Goal: Task Accomplishment & Management: Manage account settings

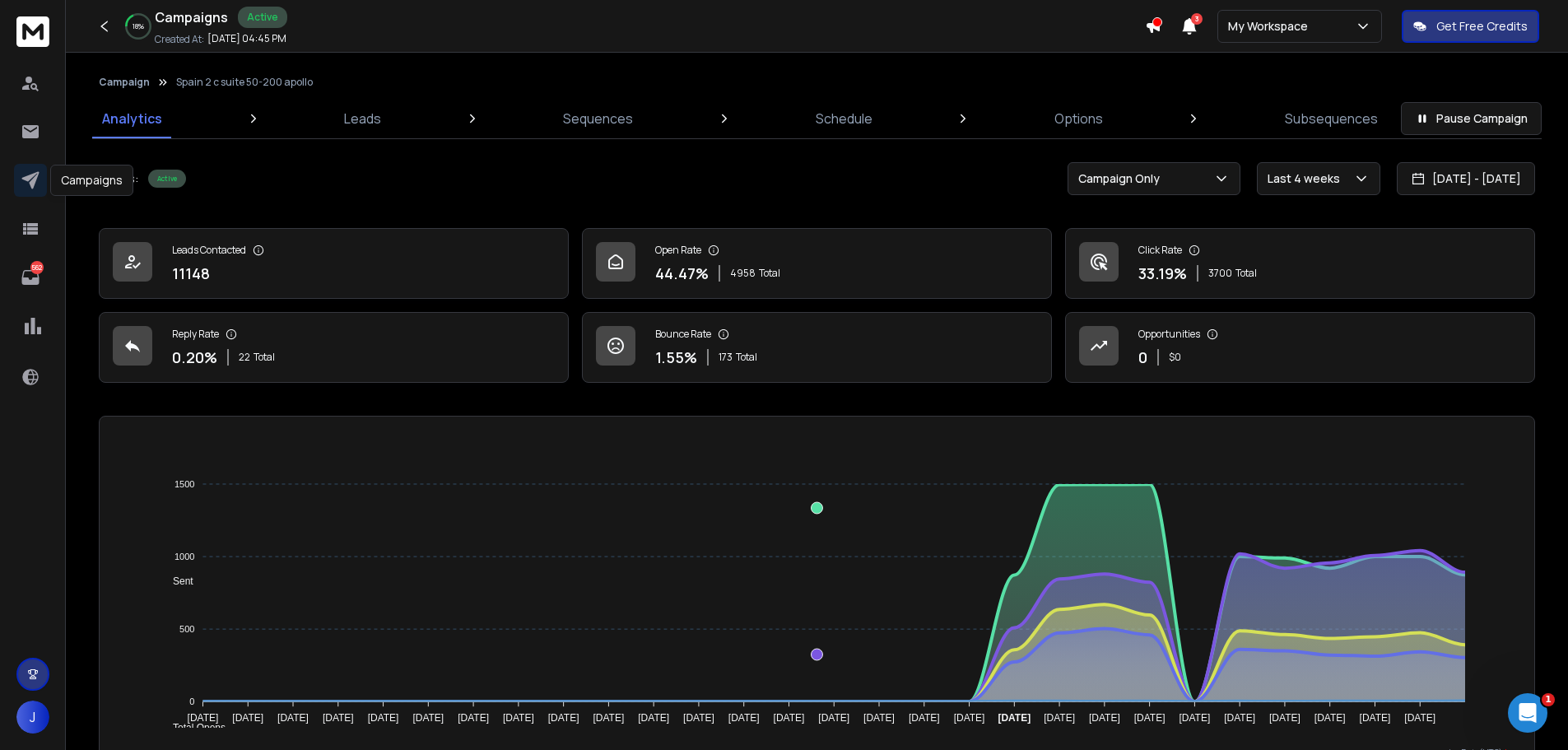
click at [31, 180] on icon at bounding box center [31, 180] width 20 height 20
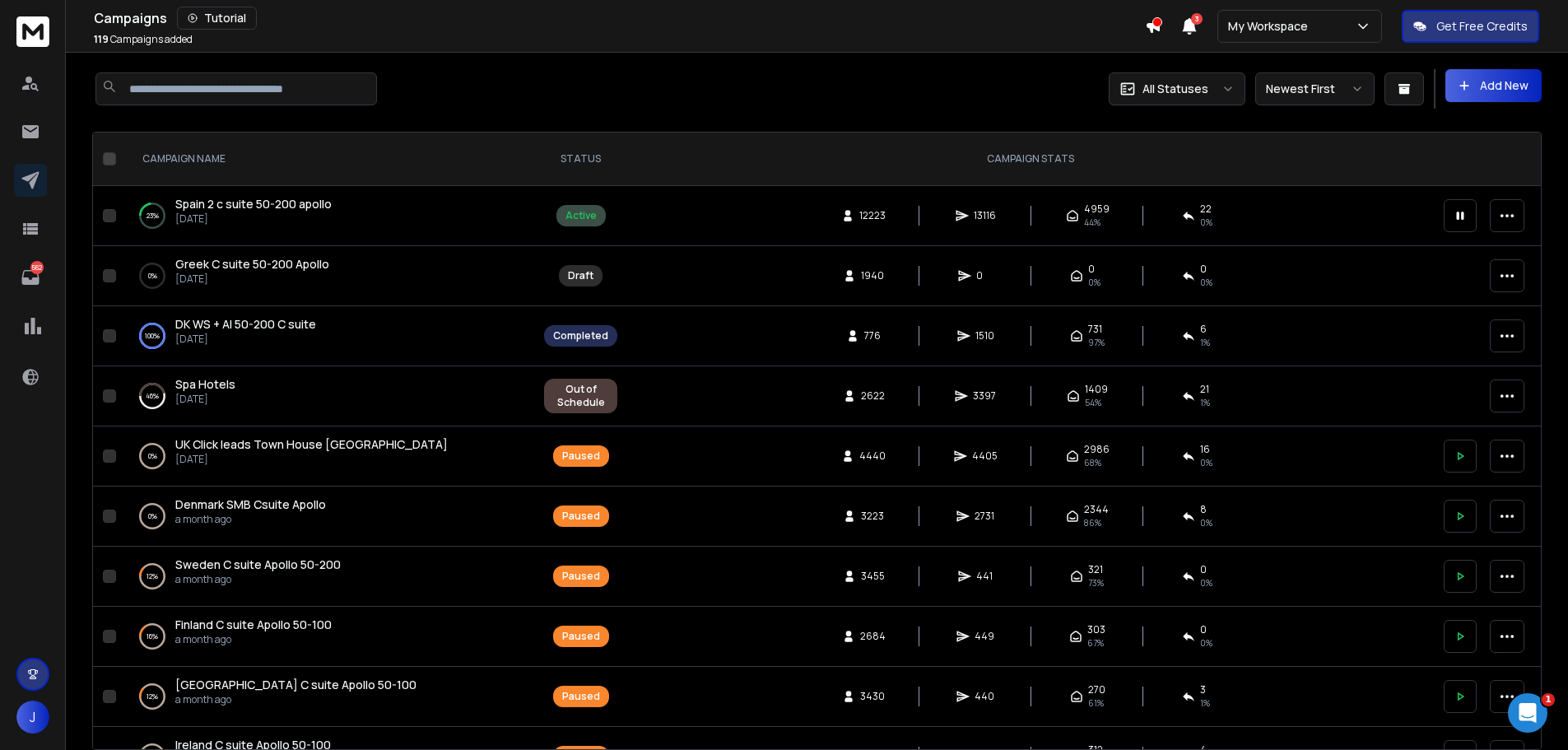
click at [239, 204] on span "Spain 2 c suite 50-200 apollo" at bounding box center [253, 203] width 157 height 15
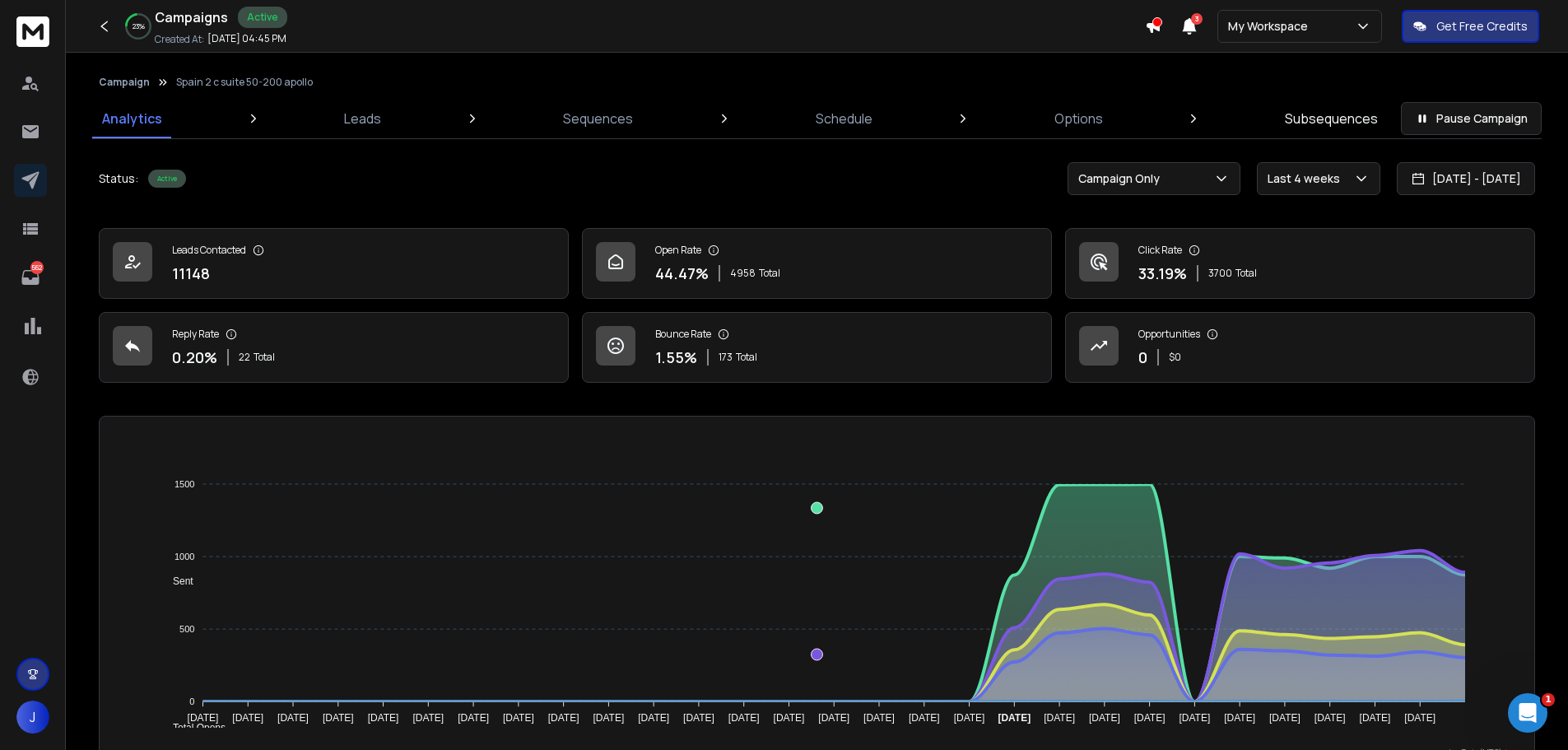
click at [1291, 114] on p "Subsequences" at bounding box center [1331, 118] width 93 height 20
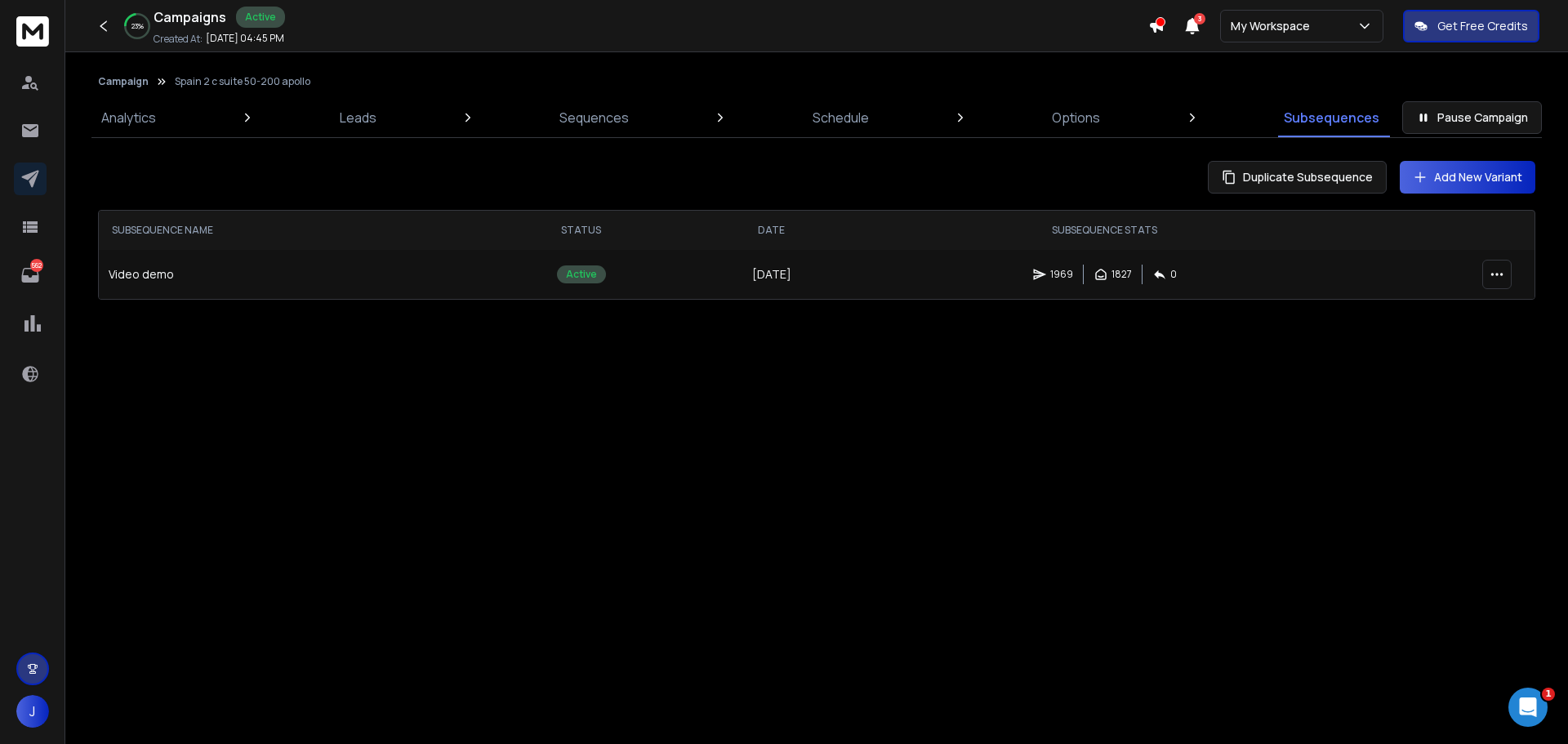
click at [147, 270] on td "Video demo" at bounding box center [288, 274] width 381 height 49
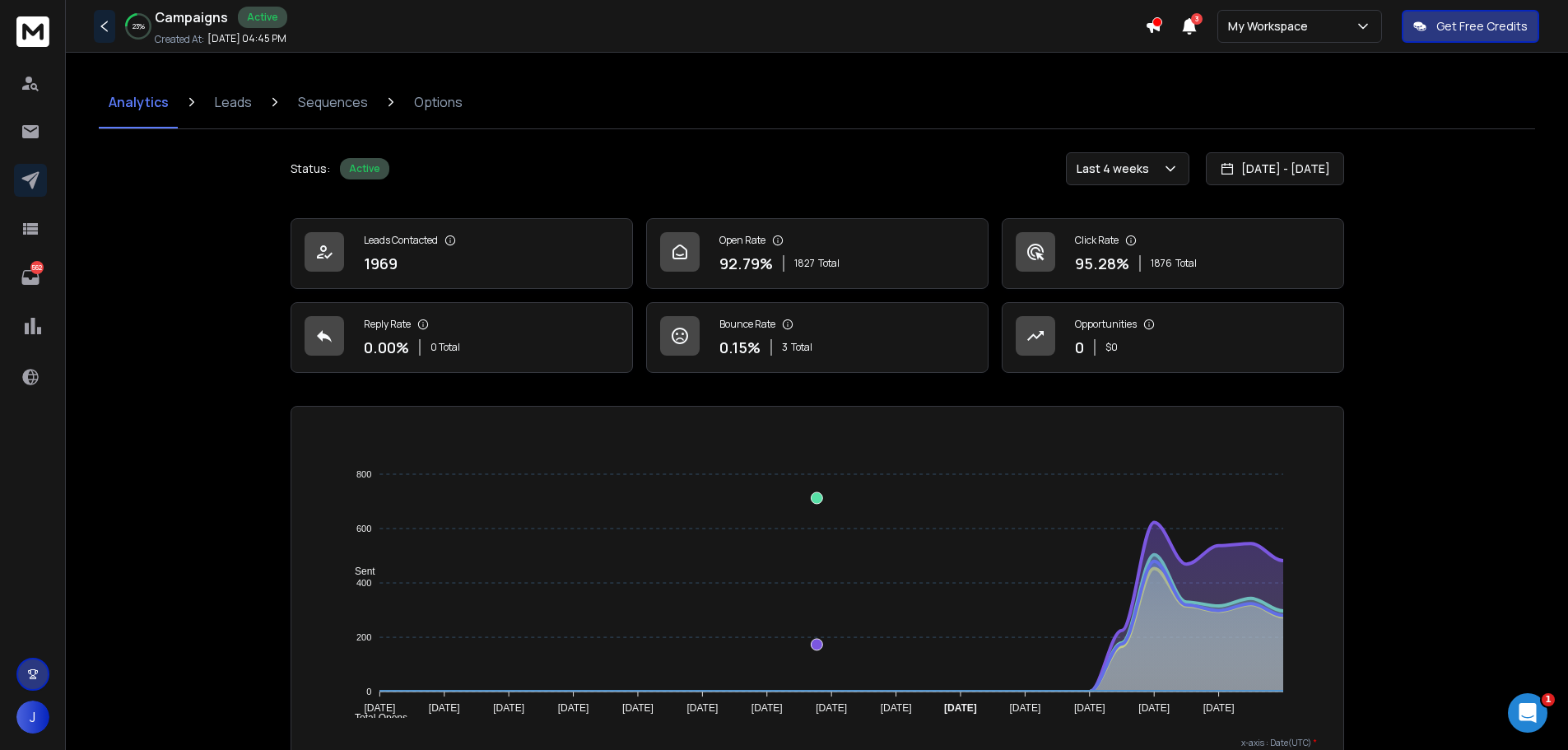
click at [103, 27] on icon at bounding box center [103, 26] width 6 height 11
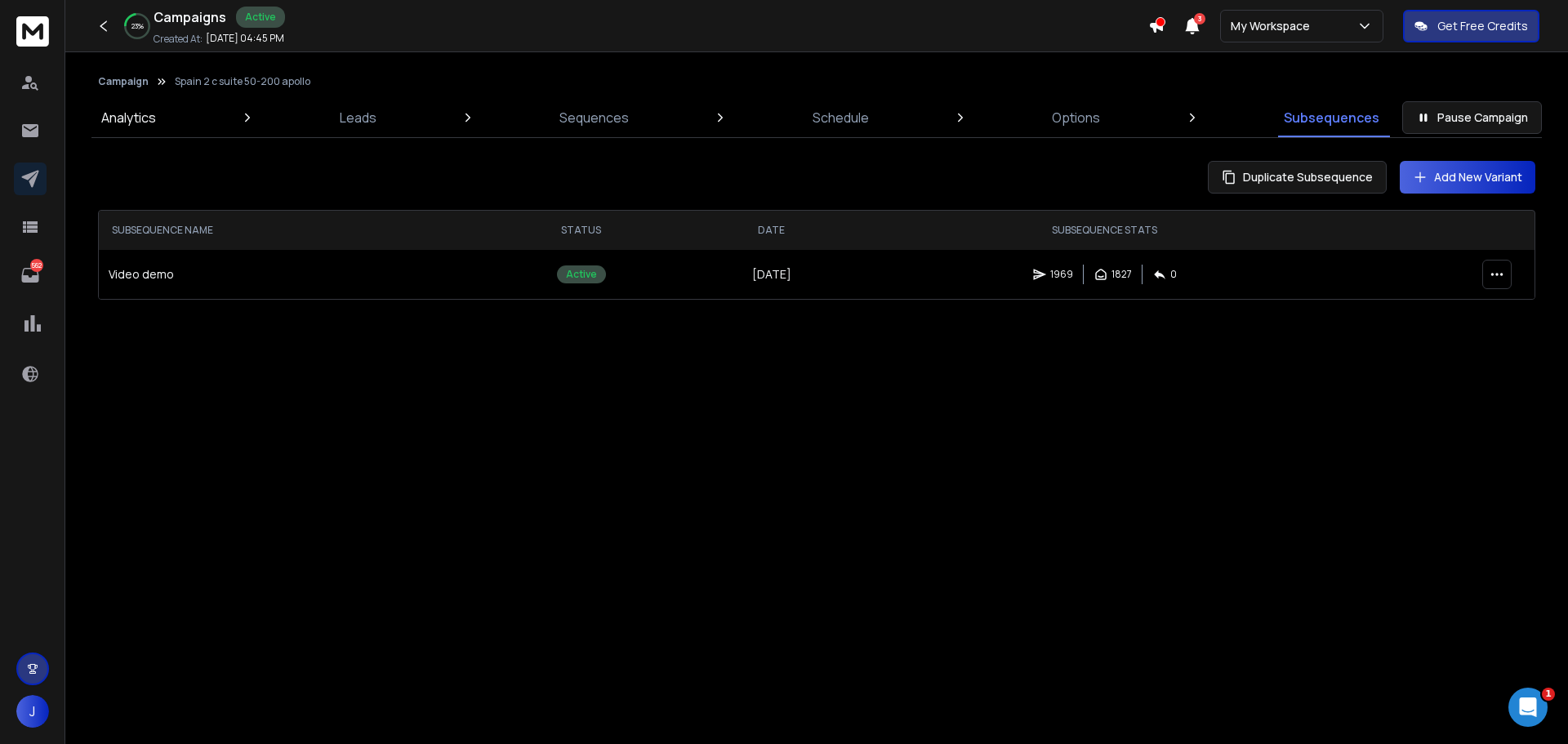
click at [115, 114] on p "Analytics" at bounding box center [128, 118] width 54 height 20
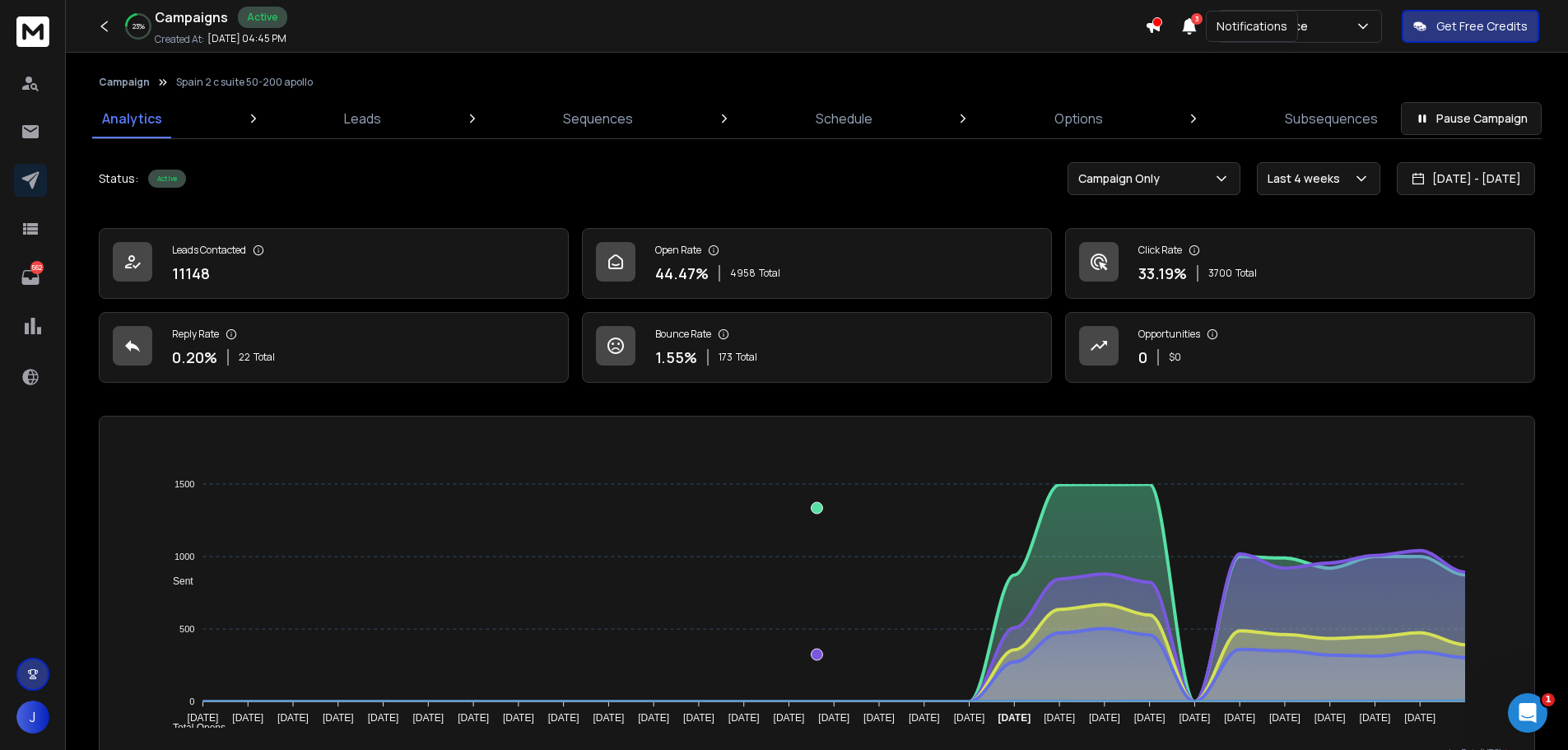
click at [1192, 26] on icon at bounding box center [1190, 26] width 15 height 16
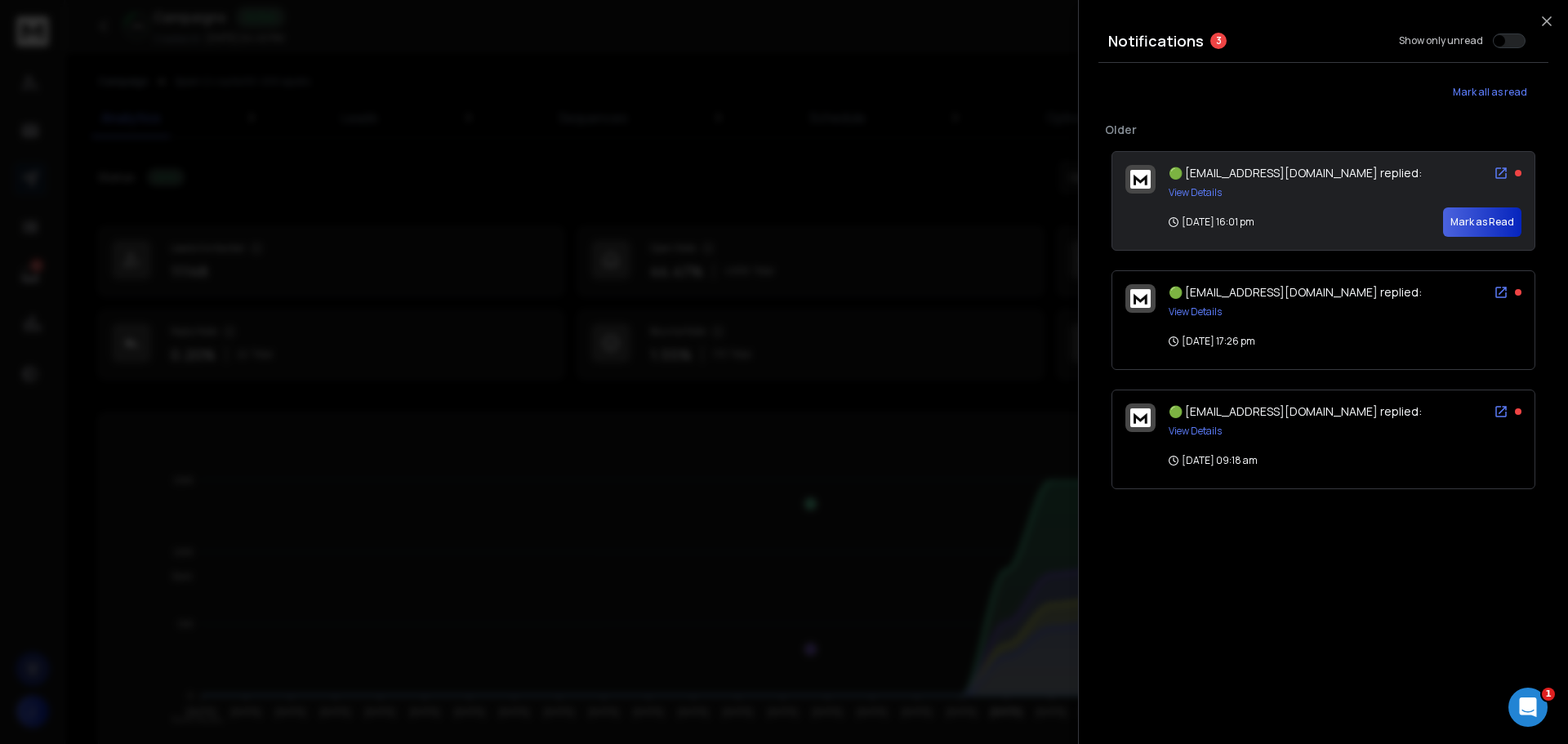
click at [1215, 197] on div "View Details" at bounding box center [1195, 193] width 53 height 13
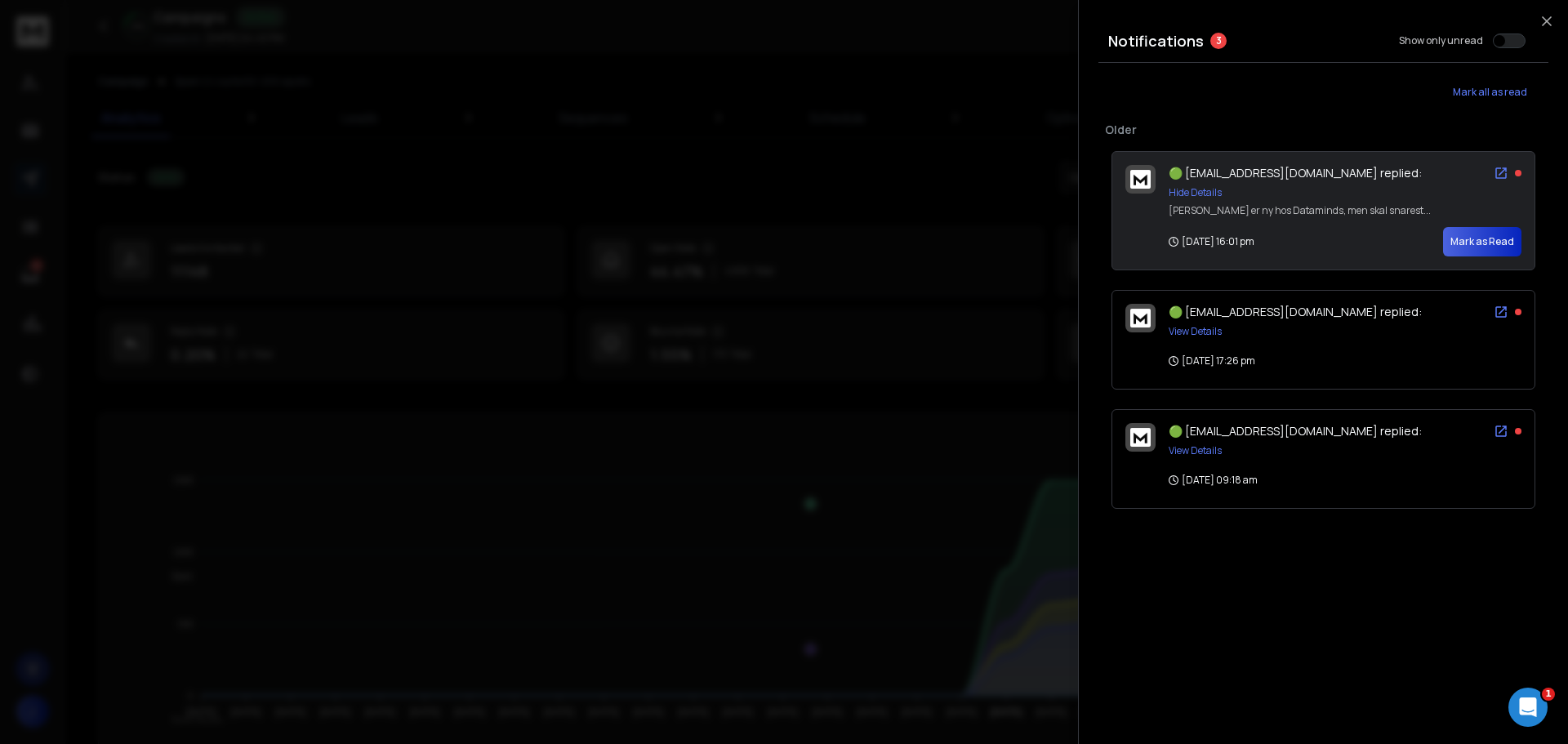
click at [1358, 211] on div "Hej Jens Jeg er ny hos Dataminds, men skal snarest..." at bounding box center [1299, 211] width 262 height 13
click at [1349, 212] on div "Hej Jens Jeg er ny hos Dataminds, men skal snarest..." at bounding box center [1299, 211] width 262 height 13
click at [1252, 204] on div "Hej Jens Jeg er ny hos Dataminds, men skal snarest..." at bounding box center [1299, 211] width 262 height 13
click at [1229, 202] on div "Hej Jens Jeg er ny hos Dataminds, men skal snarest..." at bounding box center [1299, 211] width 262 height 20
click at [1230, 202] on div "Hej Jens Jeg er ny hos Dataminds, men skal snarest..." at bounding box center [1299, 211] width 262 height 20
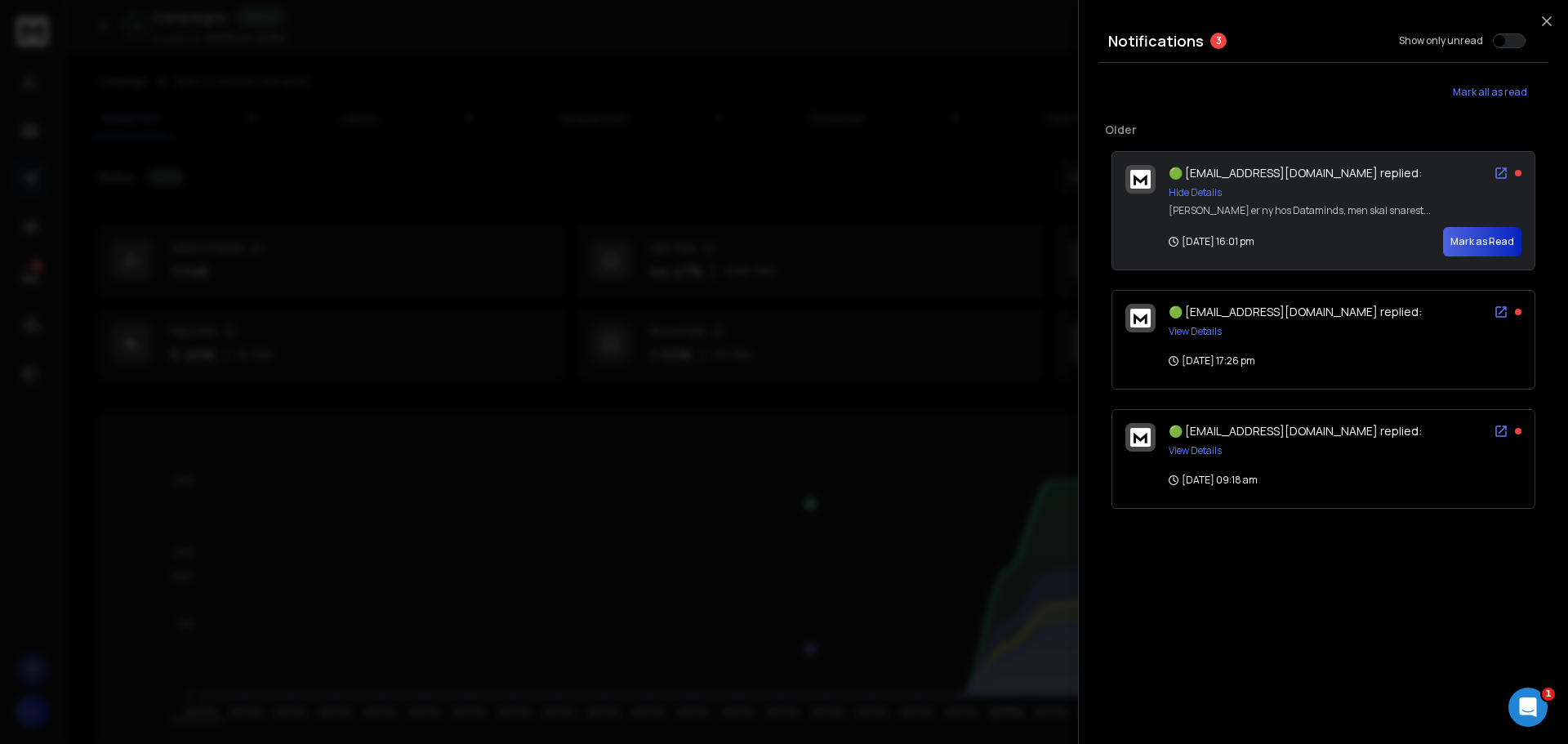
click at [1334, 214] on div "Hej Jens Jeg er ny hos Dataminds, men skal snarest..." at bounding box center [1299, 211] width 262 height 13
click at [1498, 170] on icon at bounding box center [1500, 173] width 14 height 14
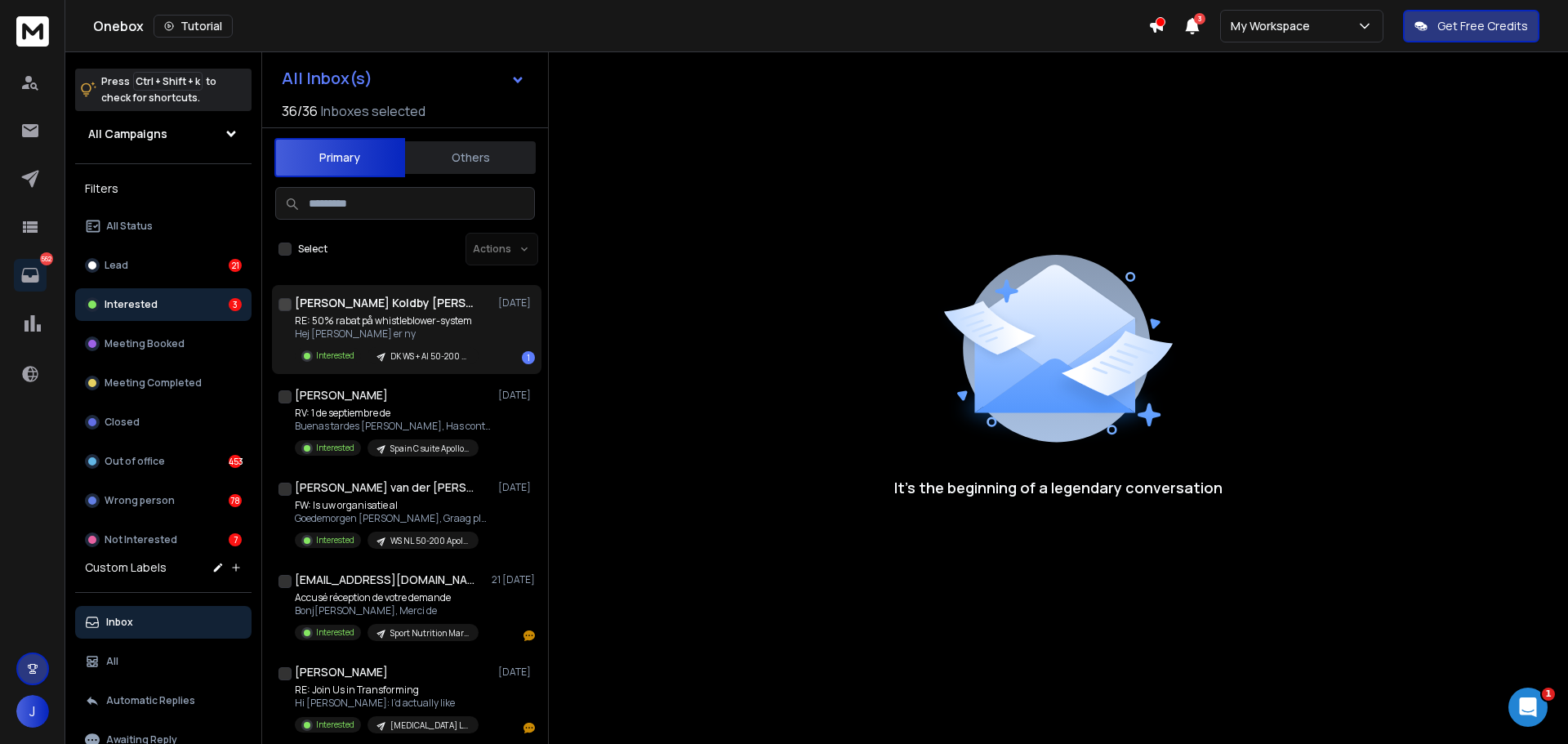
click at [424, 315] on p "RE: 50% rabat på whistleblower-system" at bounding box center [386, 321] width 184 height 13
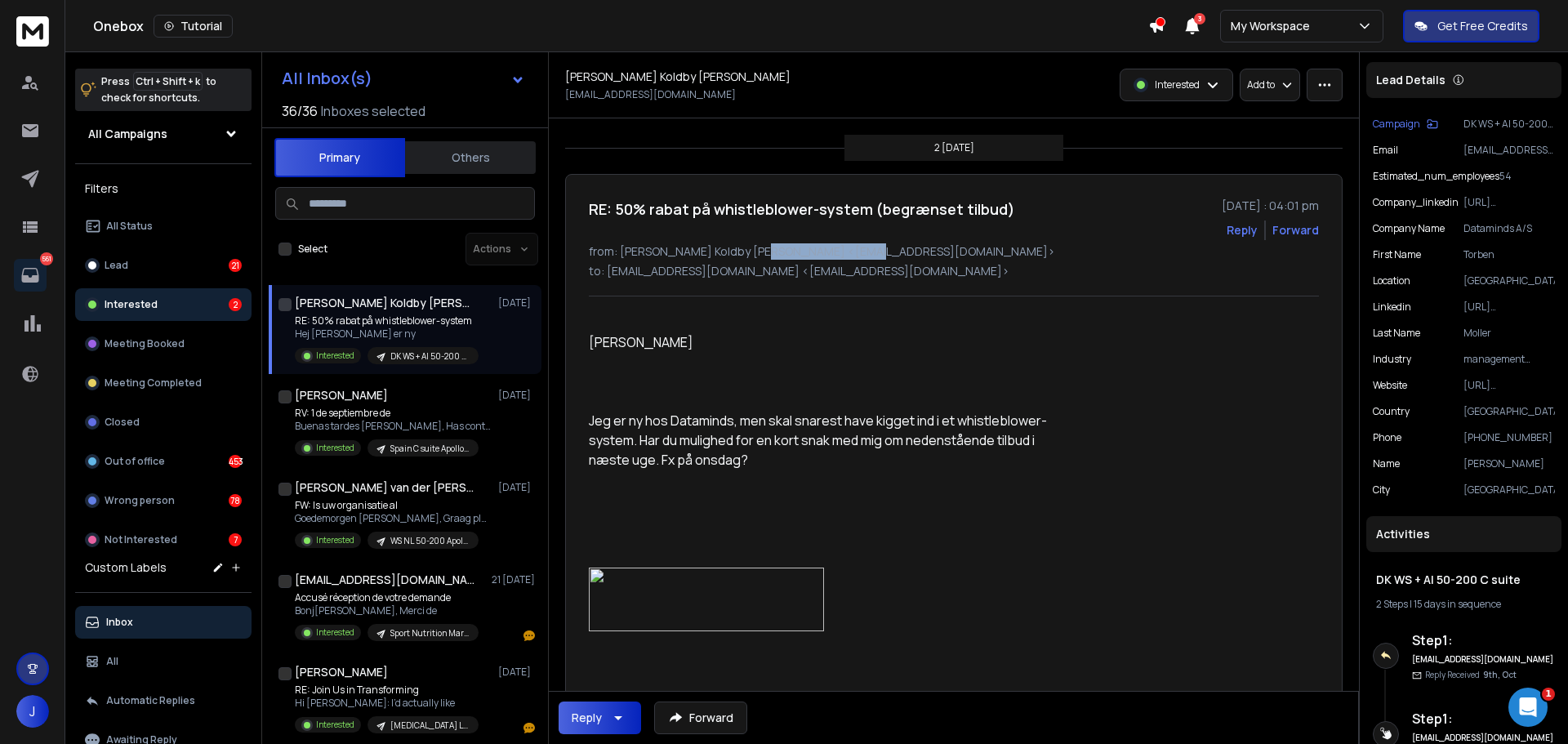
drag, startPoint x: 751, startPoint y: 250, endPoint x: 860, endPoint y: 248, distance: 109.0
click at [860, 248] on p "from: [PERSON_NAME] Koldby [PERSON_NAME] <[EMAIL_ADDRESS][DOMAIN_NAME]>" at bounding box center [953, 251] width 730 height 16
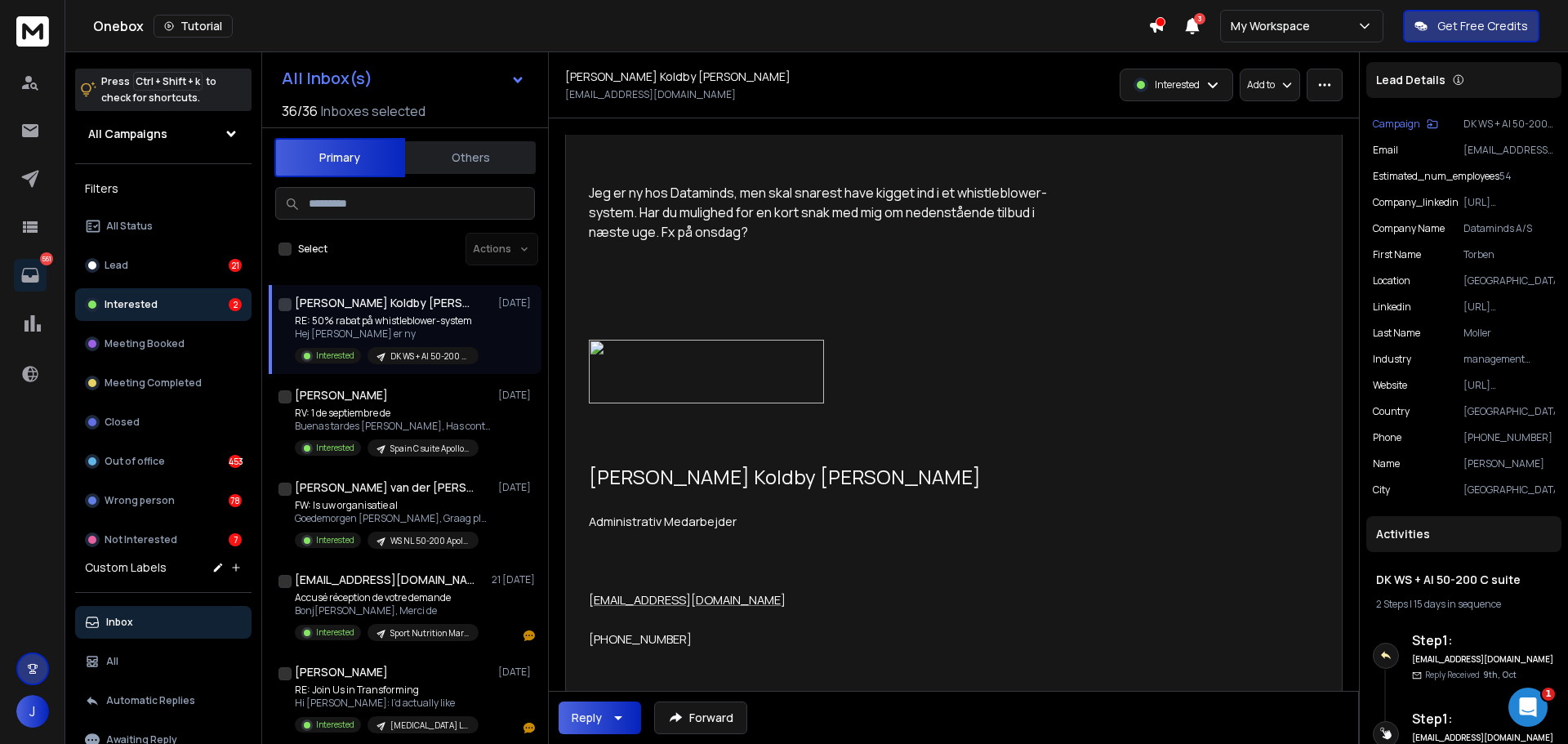
scroll to position [245, 0]
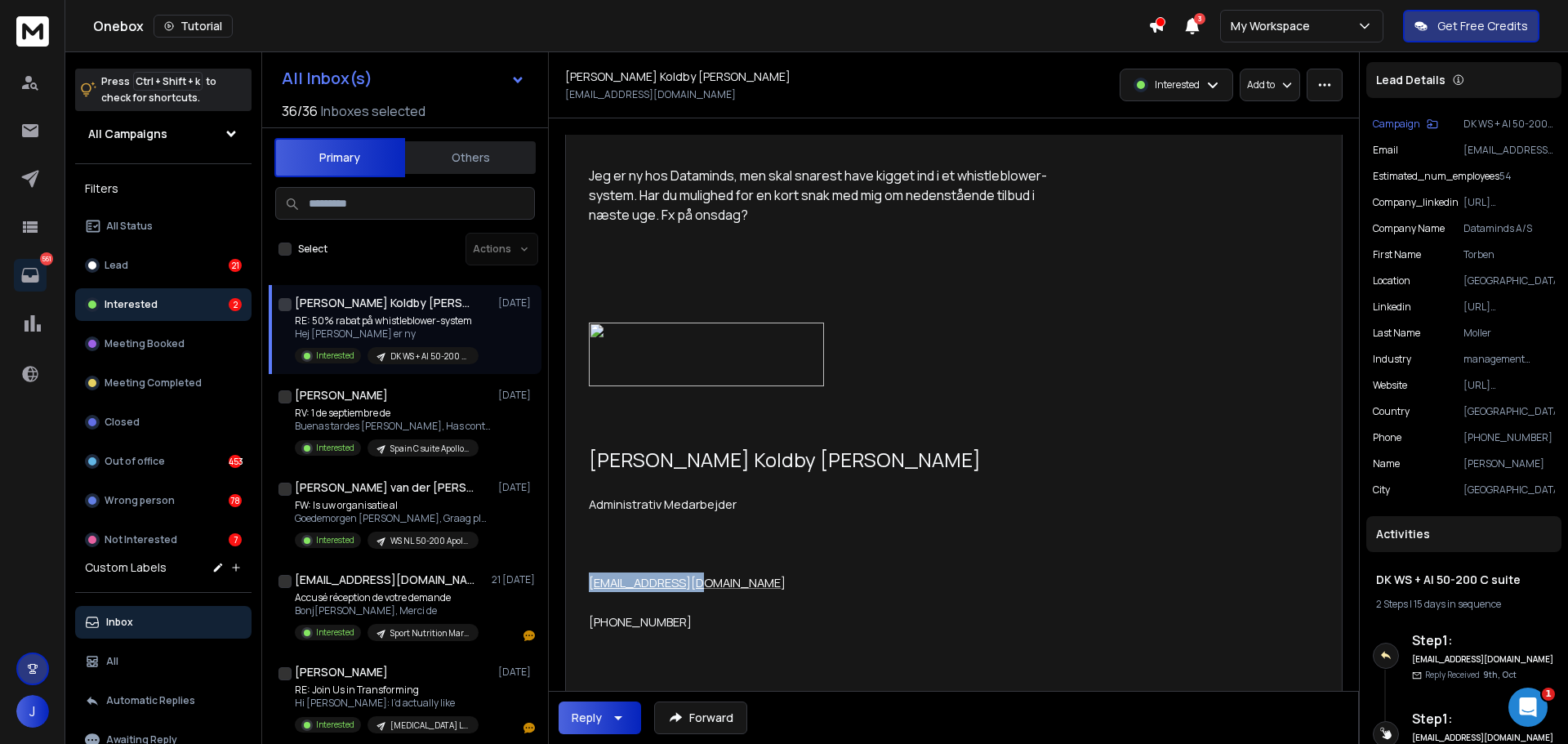
drag, startPoint x: 706, startPoint y: 583, endPoint x: 588, endPoint y: 578, distance: 118.1
copy span "[EMAIL_ADDRESS][DOMAIN_NAME]"
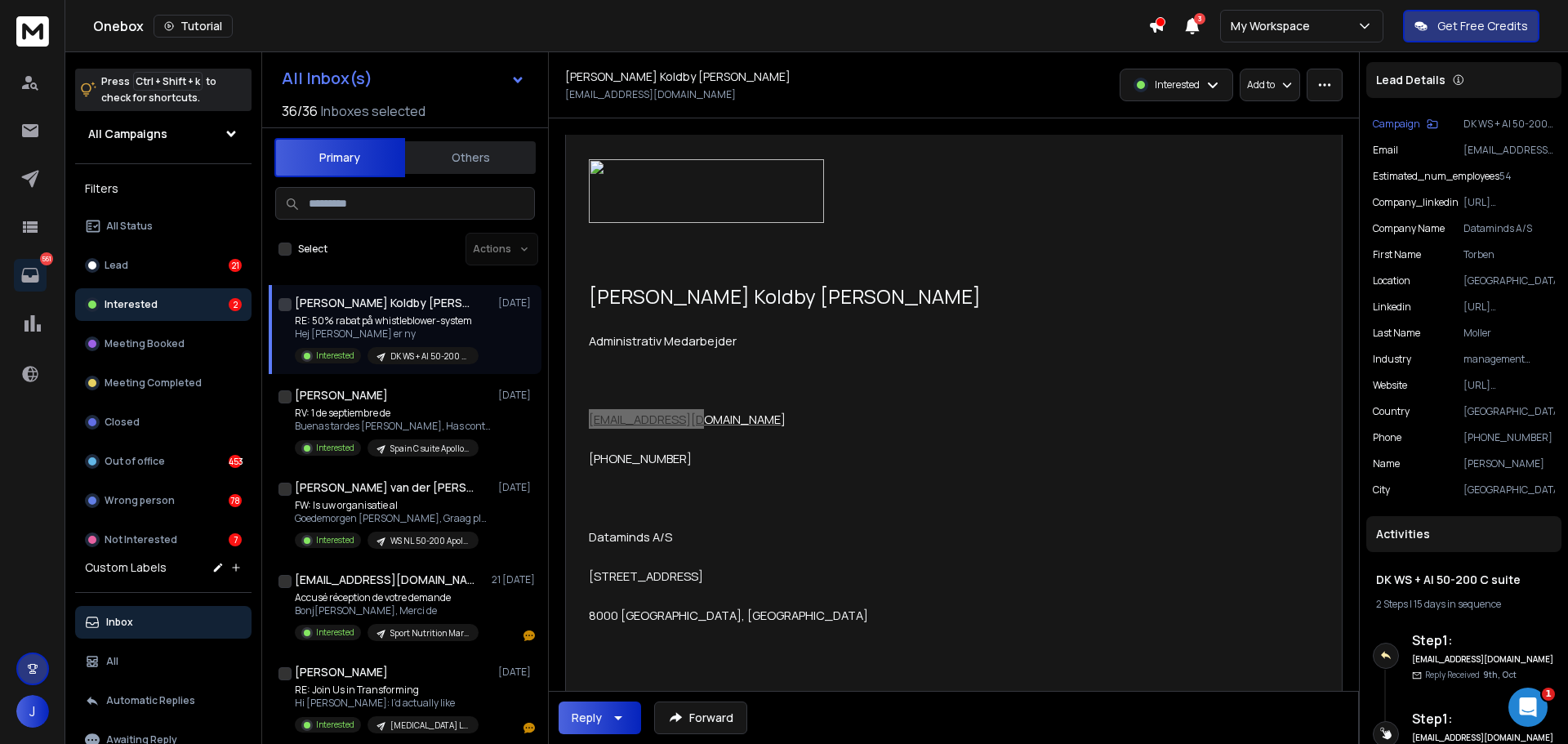
scroll to position [0, 0]
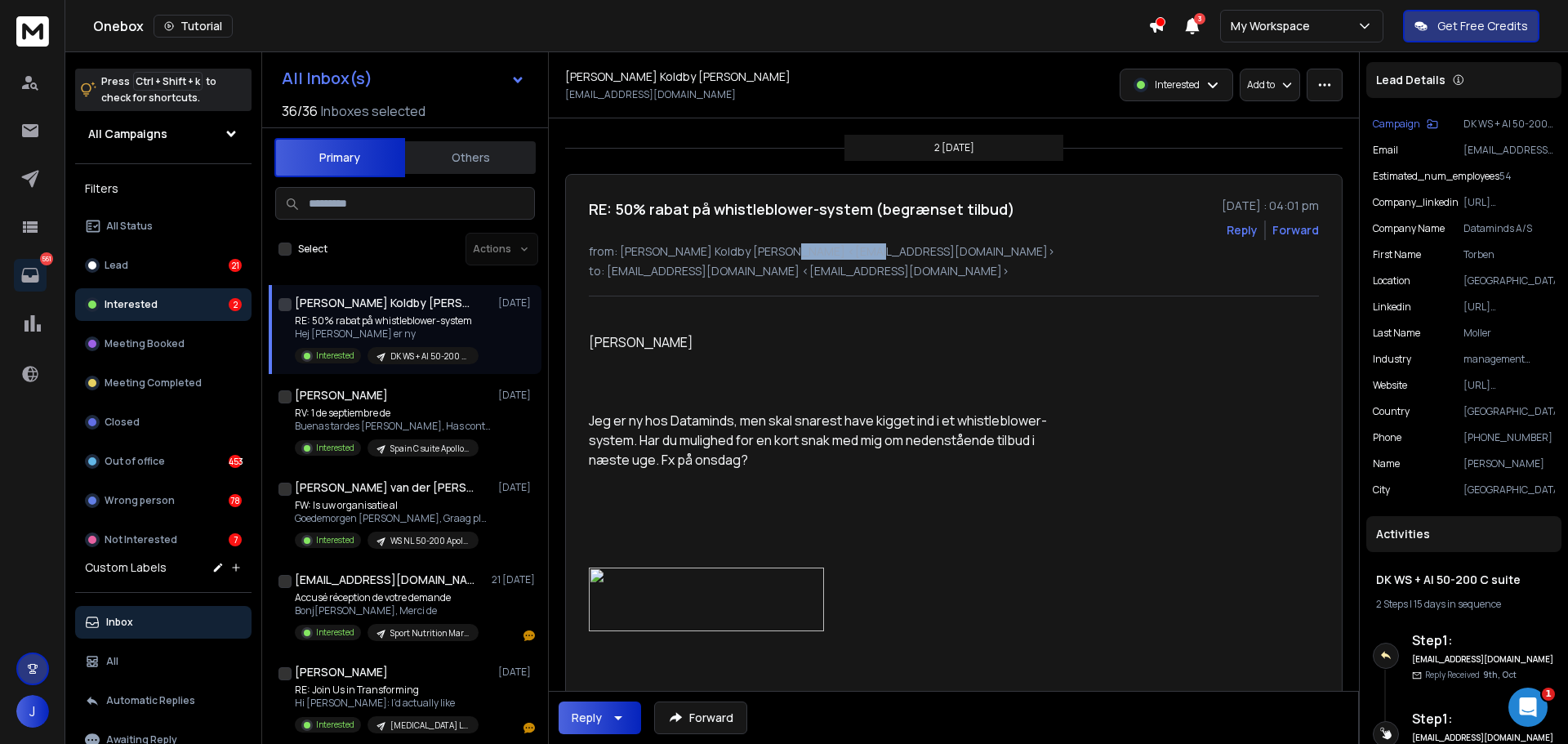
drag, startPoint x: 784, startPoint y: 253, endPoint x: 859, endPoint y: 250, distance: 75.1
click at [859, 250] on p "from: [PERSON_NAME] Koldby [PERSON_NAME] <[EMAIL_ADDRESS][DOMAIN_NAME]>" at bounding box center [953, 251] width 730 height 16
copy p "[DOMAIN_NAME]"
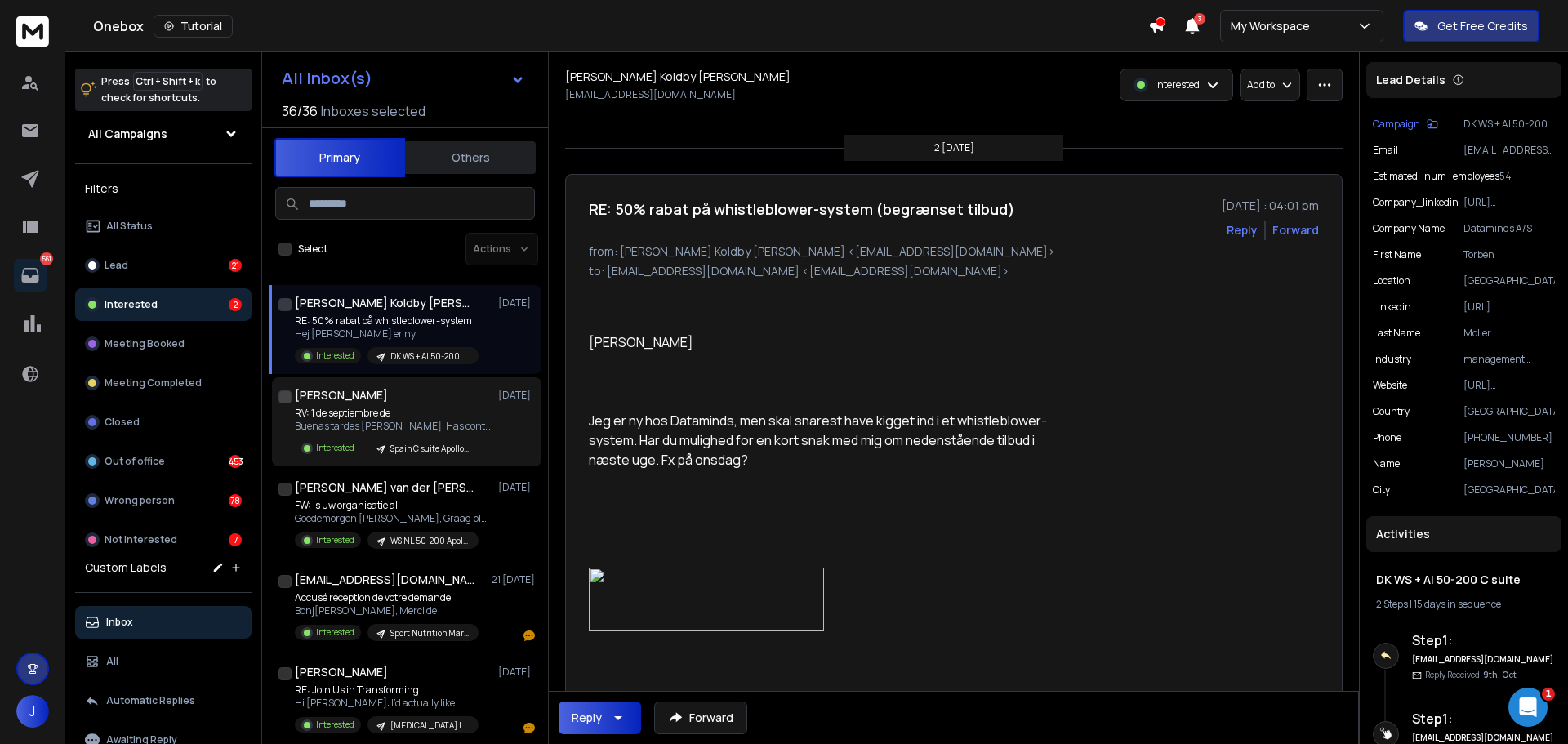
click at [388, 405] on div "[PERSON_NAME] 25 Se[DATE] 1 de septiembre de Buenas ta[PERSON_NAME], Has contac…" at bounding box center [414, 421] width 240 height 70
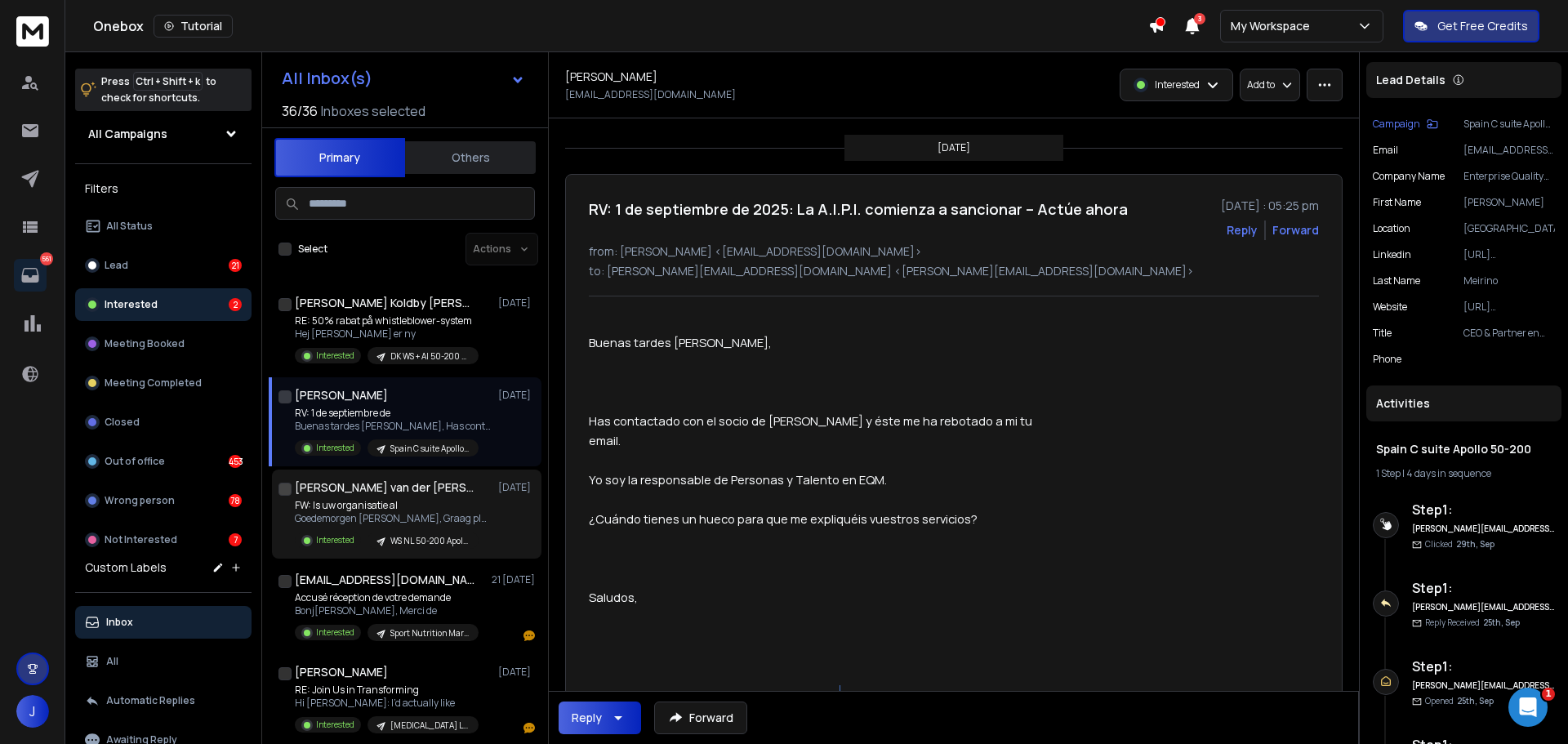
click at [372, 489] on h1 "[PERSON_NAME] van der [PERSON_NAME]" at bounding box center [384, 487] width 180 height 16
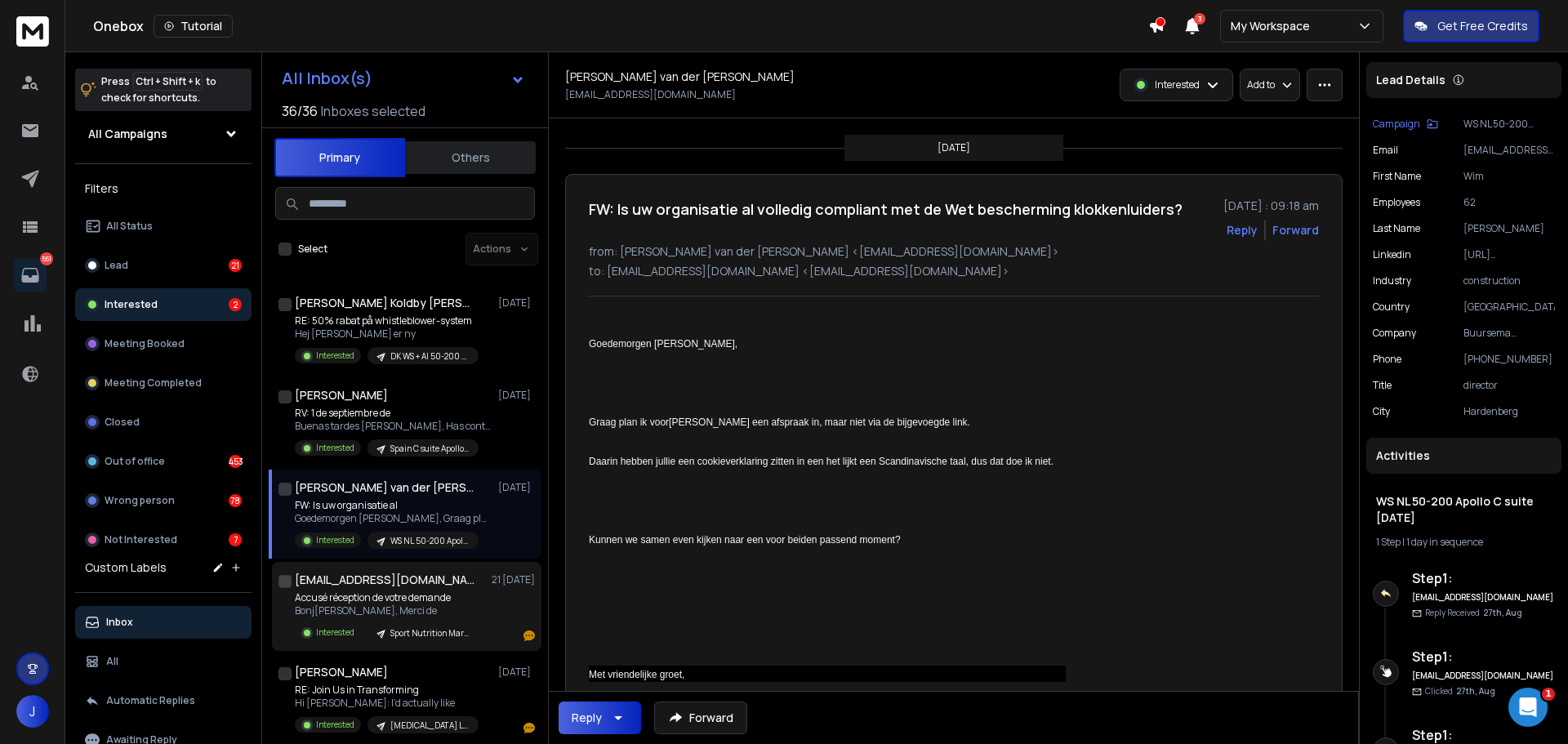
click at [375, 589] on div "[EMAIL_ADDRESS][DOMAIN_NAME][DATE] Accusé réception de votre demande Bonjour [P…" at bounding box center [414, 606] width 240 height 70
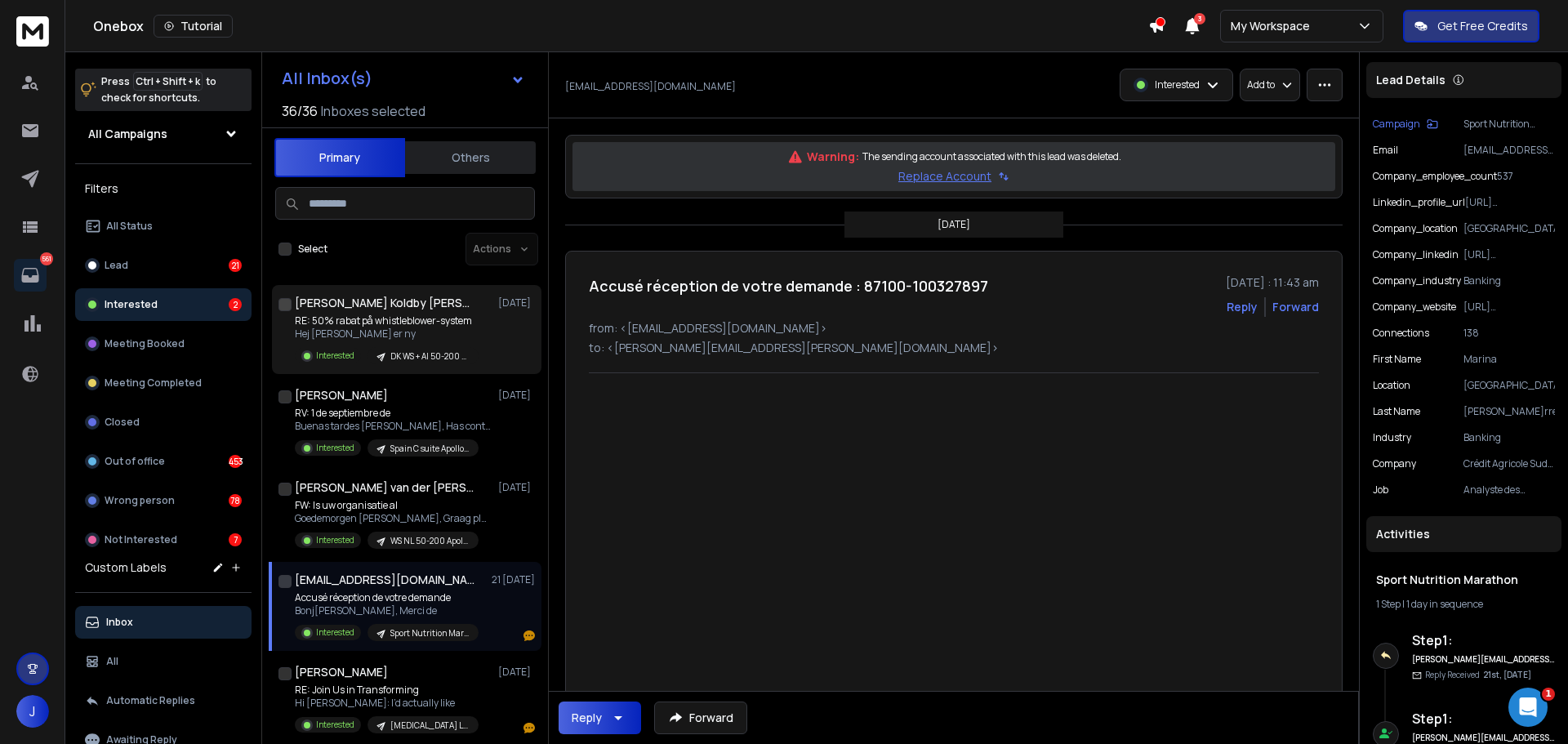
click at [388, 322] on p "RE: 50% rabat på whistleblower-system" at bounding box center [386, 321] width 184 height 13
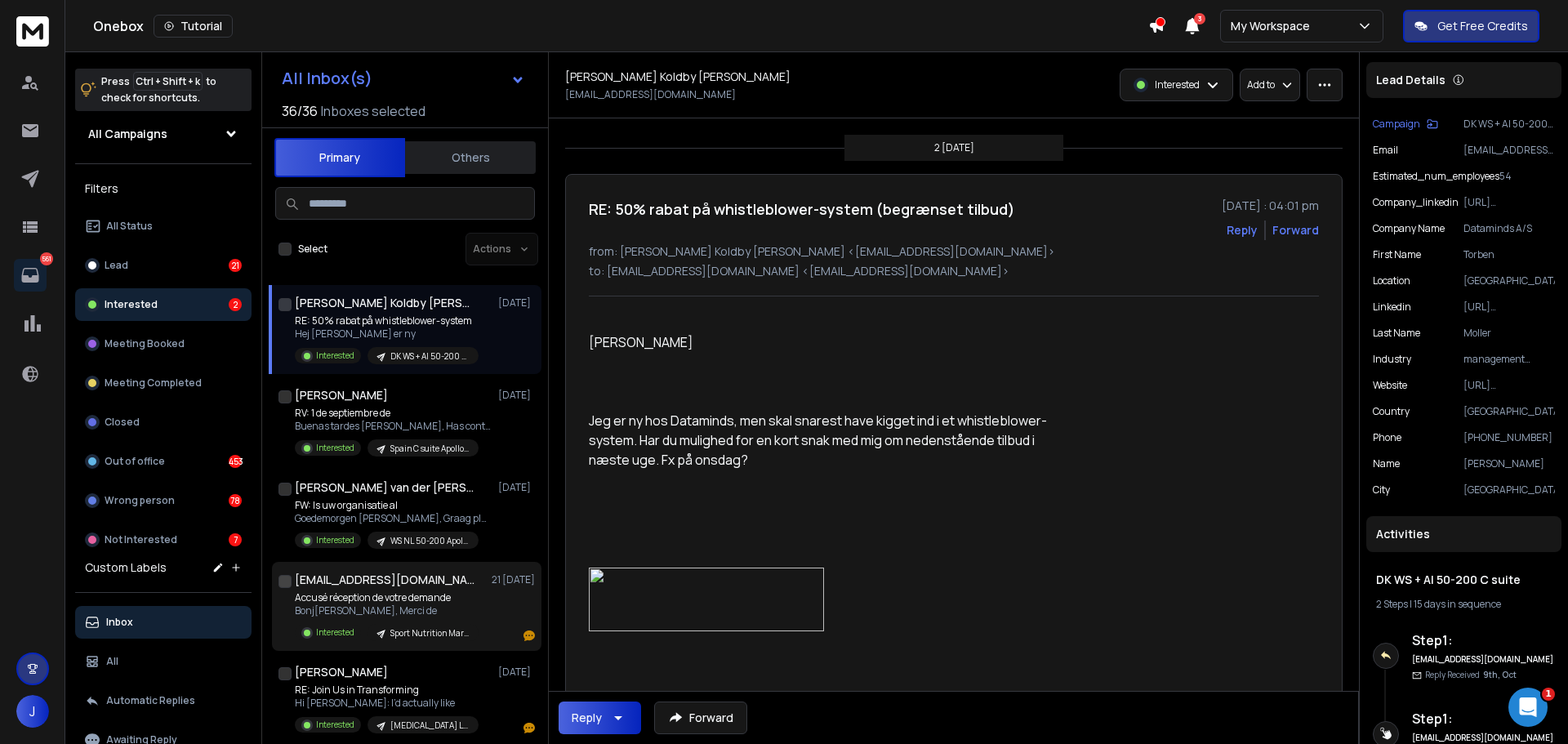
click at [383, 587] on h1 "[EMAIL_ADDRESS][DOMAIN_NAME]" at bounding box center [384, 579] width 180 height 16
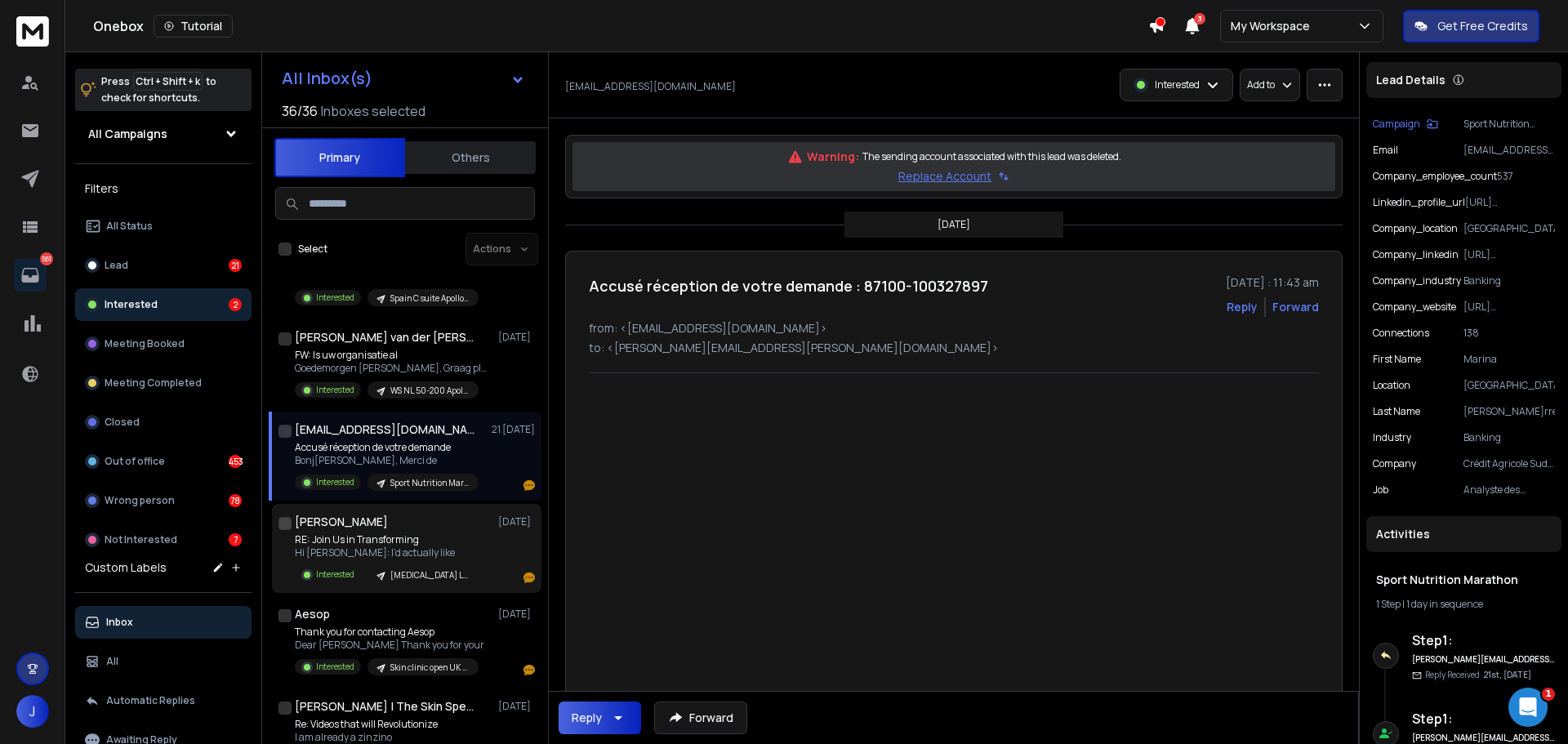
scroll to position [164, 0]
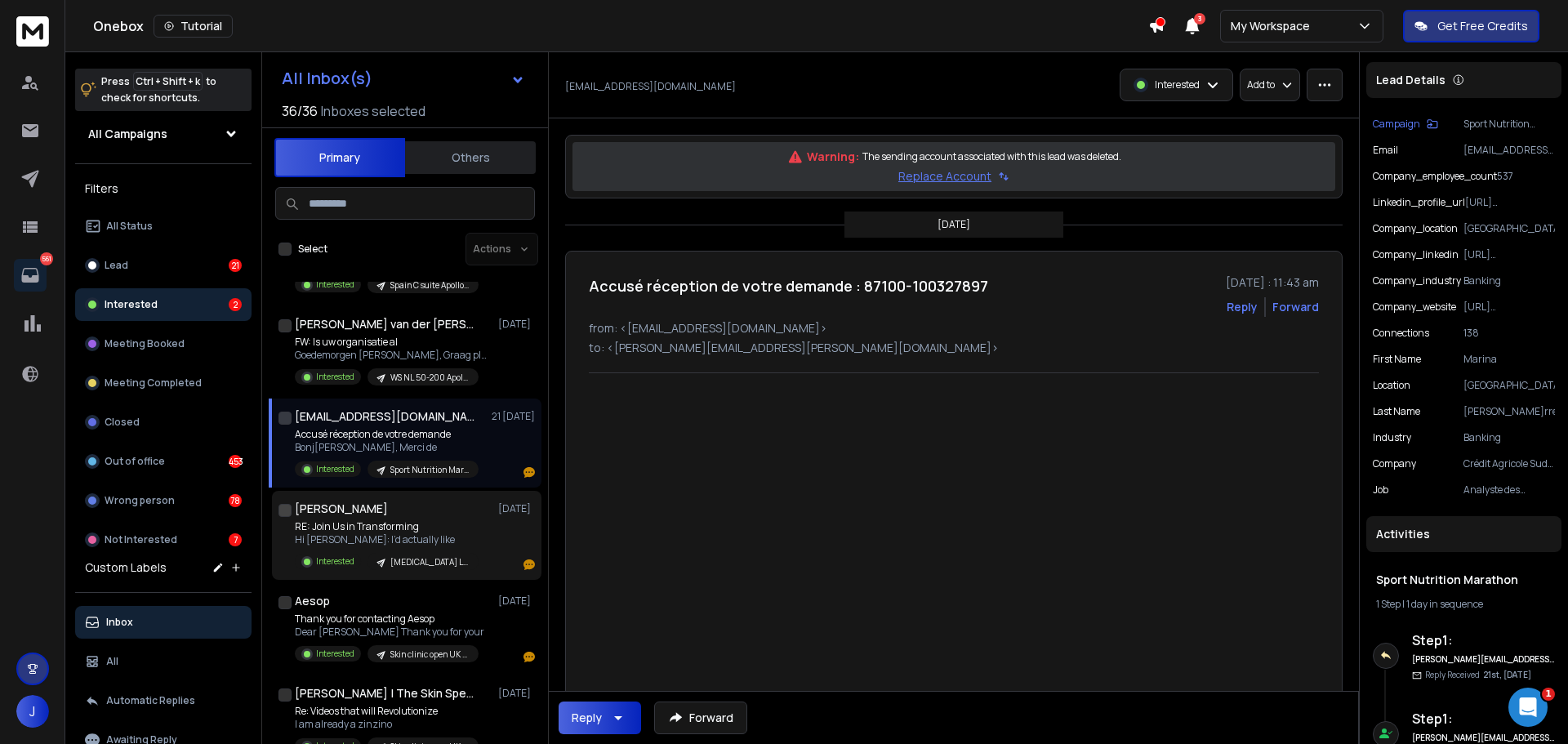
click at [410, 531] on p "RE: Join Us in Transforming" at bounding box center [386, 526] width 184 height 13
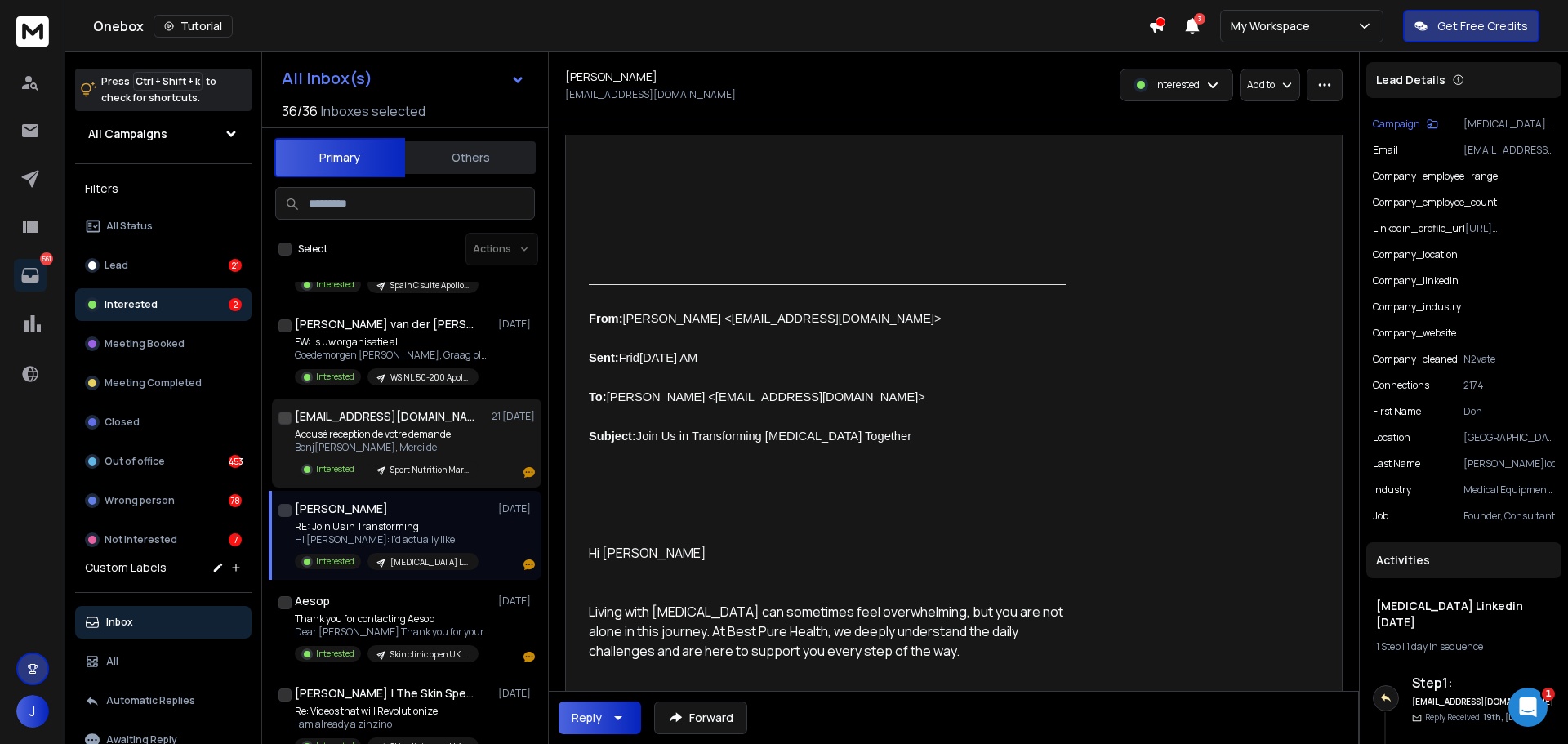
scroll to position [0, 0]
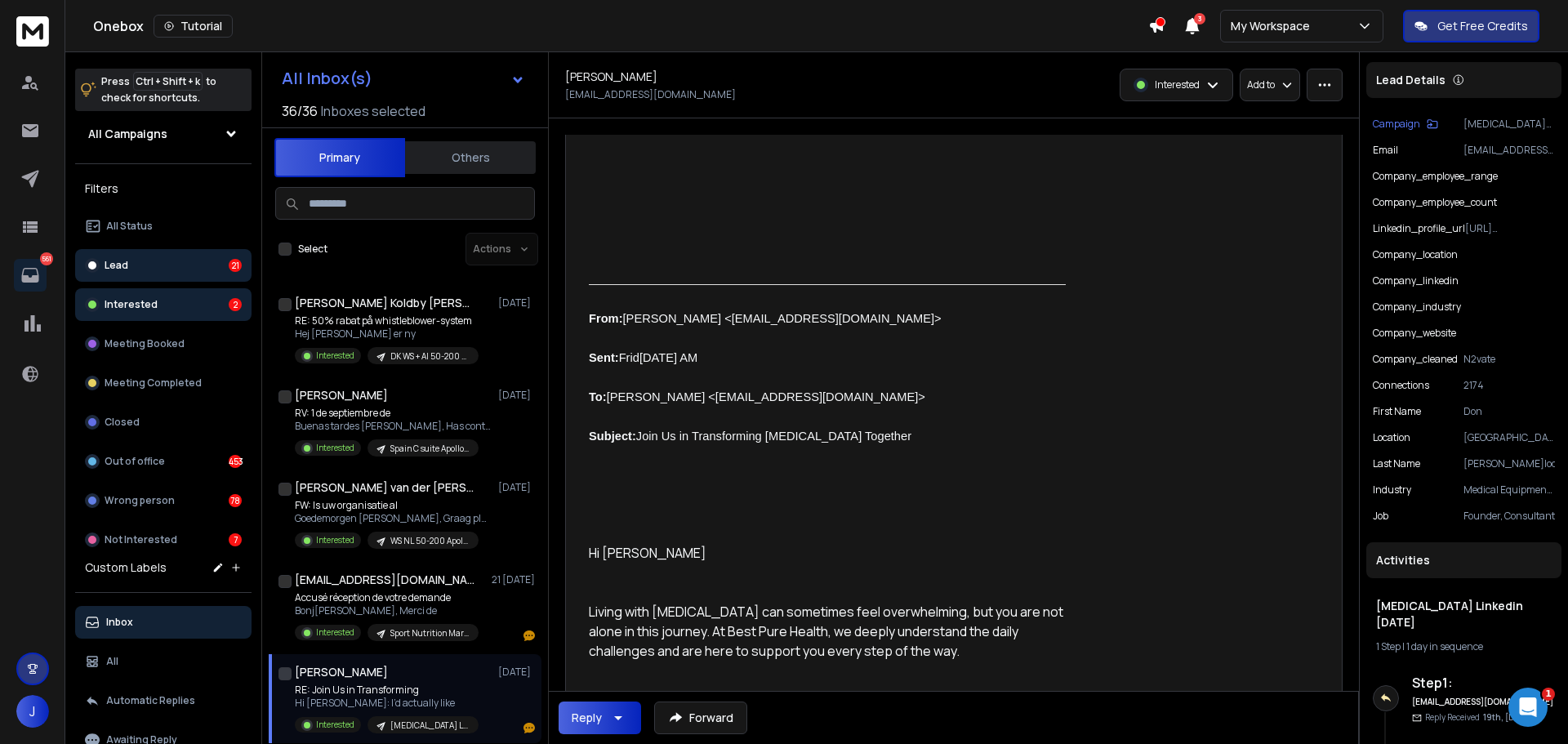
click at [174, 259] on button "Lead 21" at bounding box center [163, 265] width 176 height 33
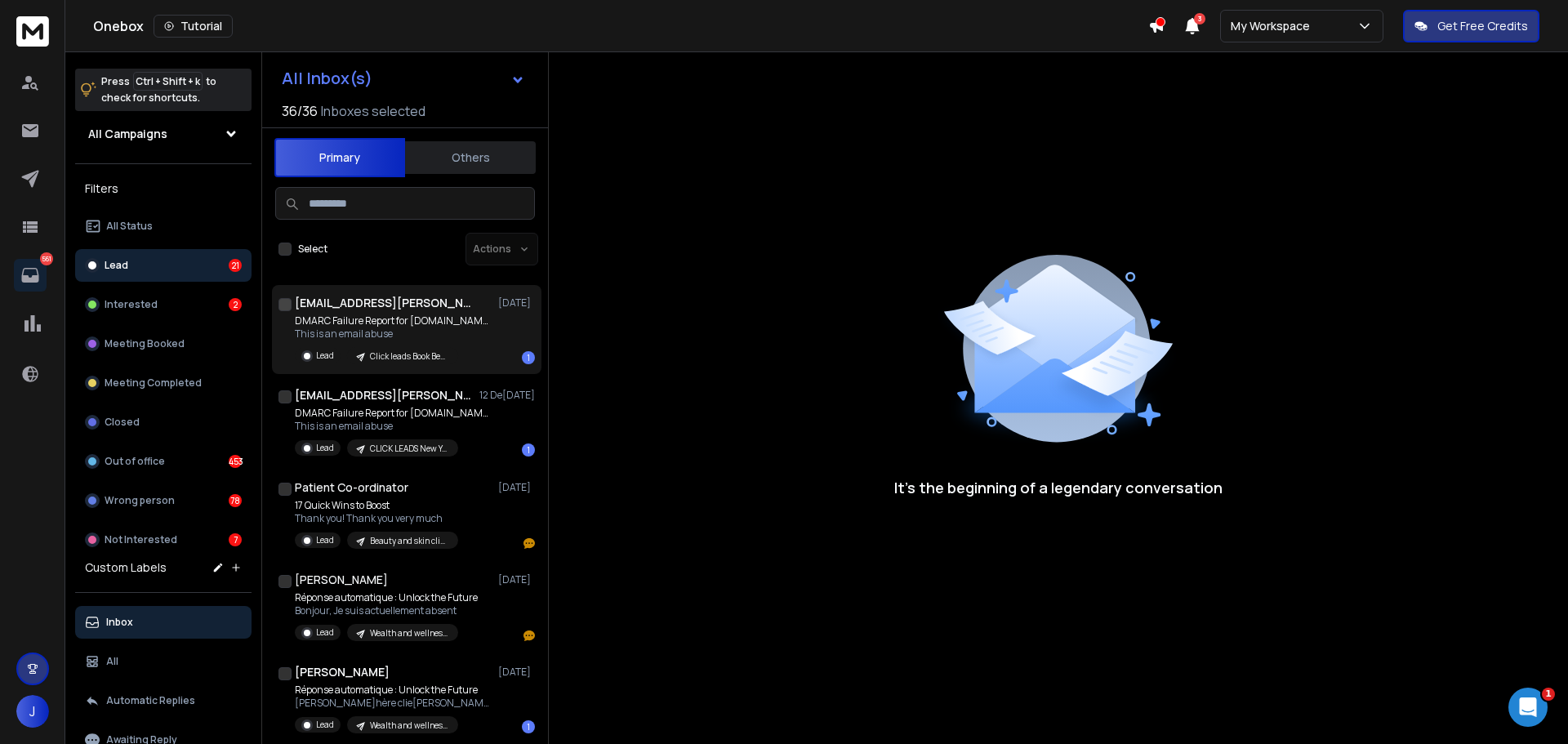
click at [332, 306] on h1 "[EMAIL_ADDRESS][PERSON_NAME][DOMAIN_NAME]" at bounding box center [384, 303] width 180 height 16
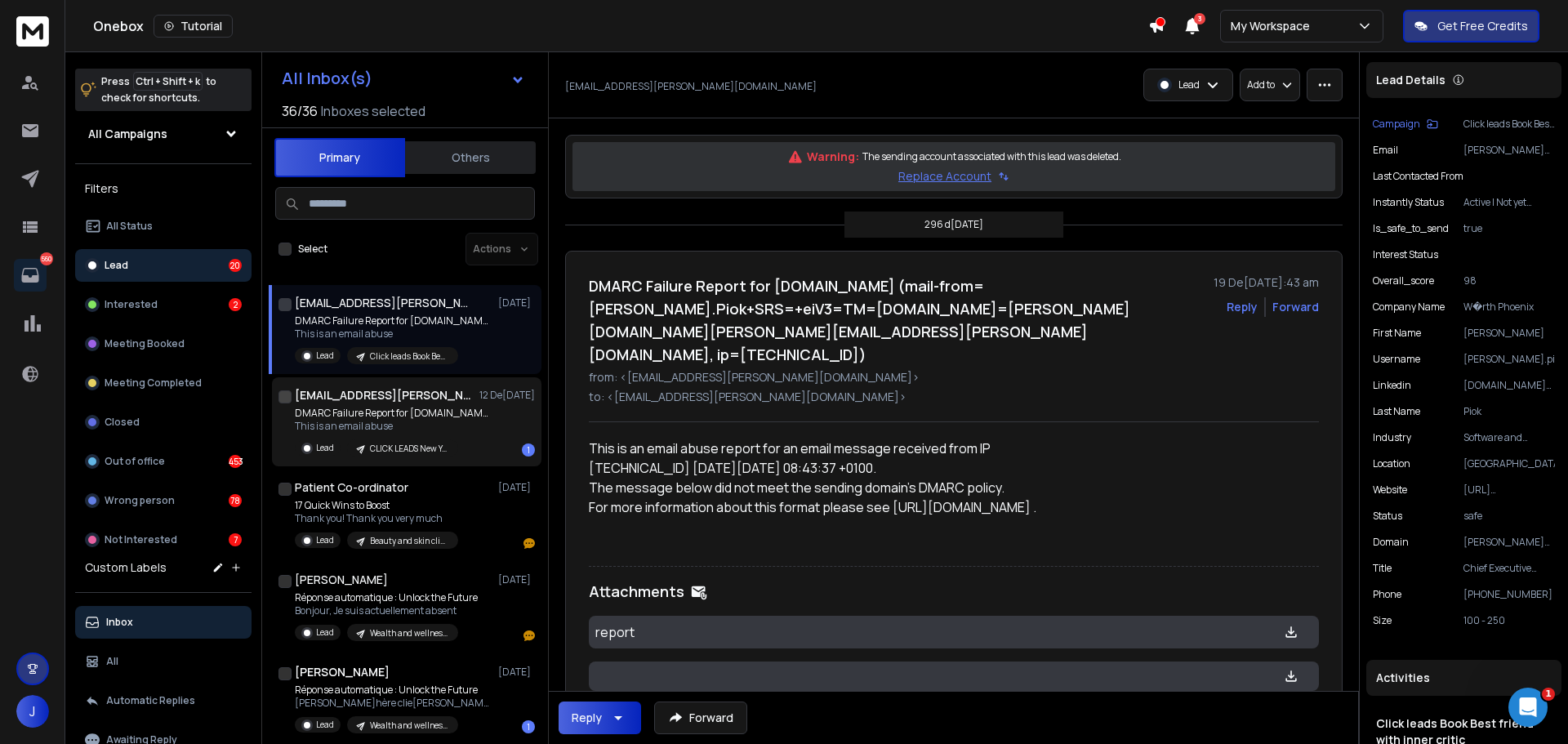
click at [414, 400] on h1 "[EMAIL_ADDRESS][PERSON_NAME][DOMAIN_NAME]" at bounding box center [384, 395] width 180 height 16
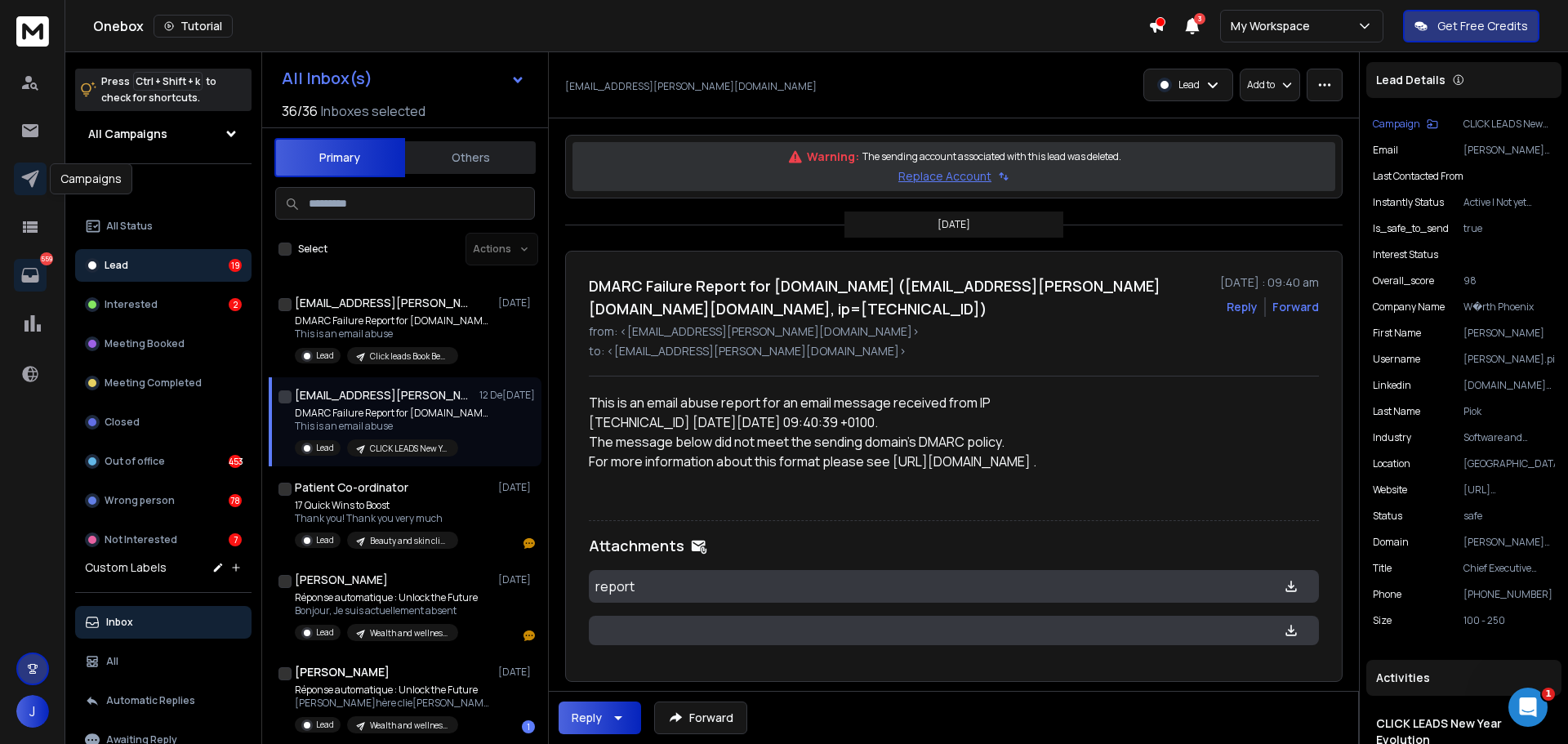
click at [35, 178] on icon at bounding box center [29, 179] width 17 height 17
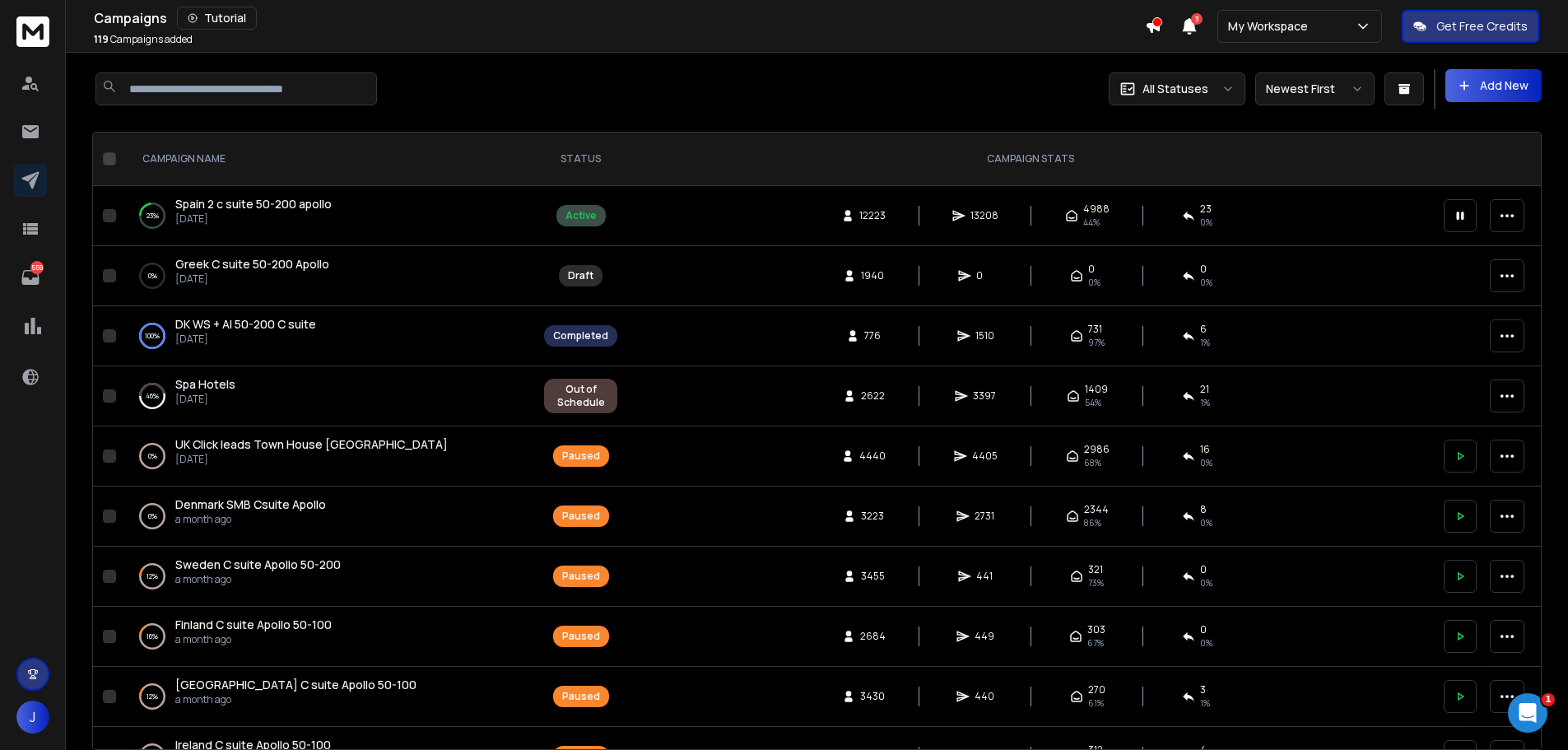
click at [301, 503] on span "Denmark SMB Csuite Apollo" at bounding box center [250, 503] width 150 height 15
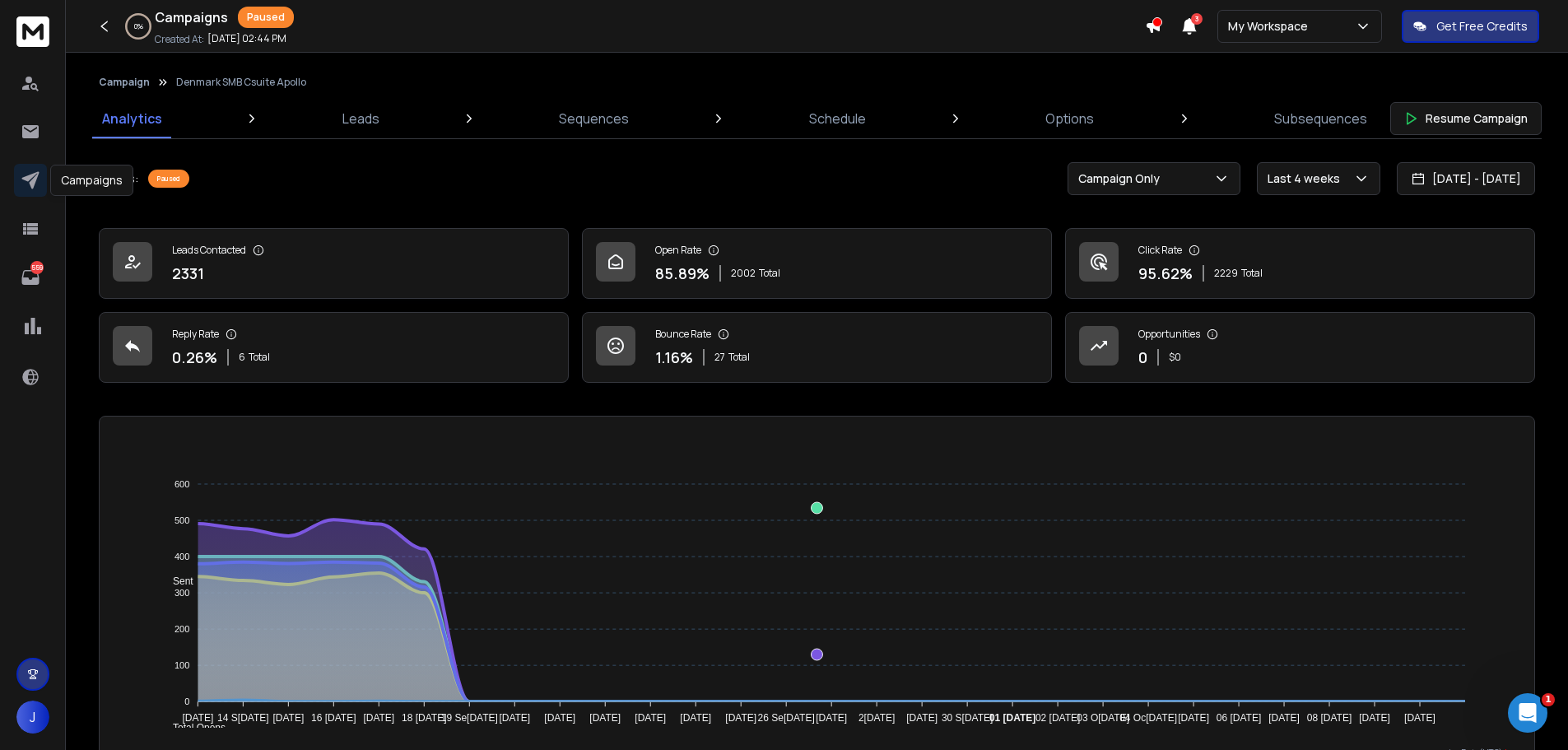
click at [33, 179] on icon at bounding box center [29, 180] width 17 height 17
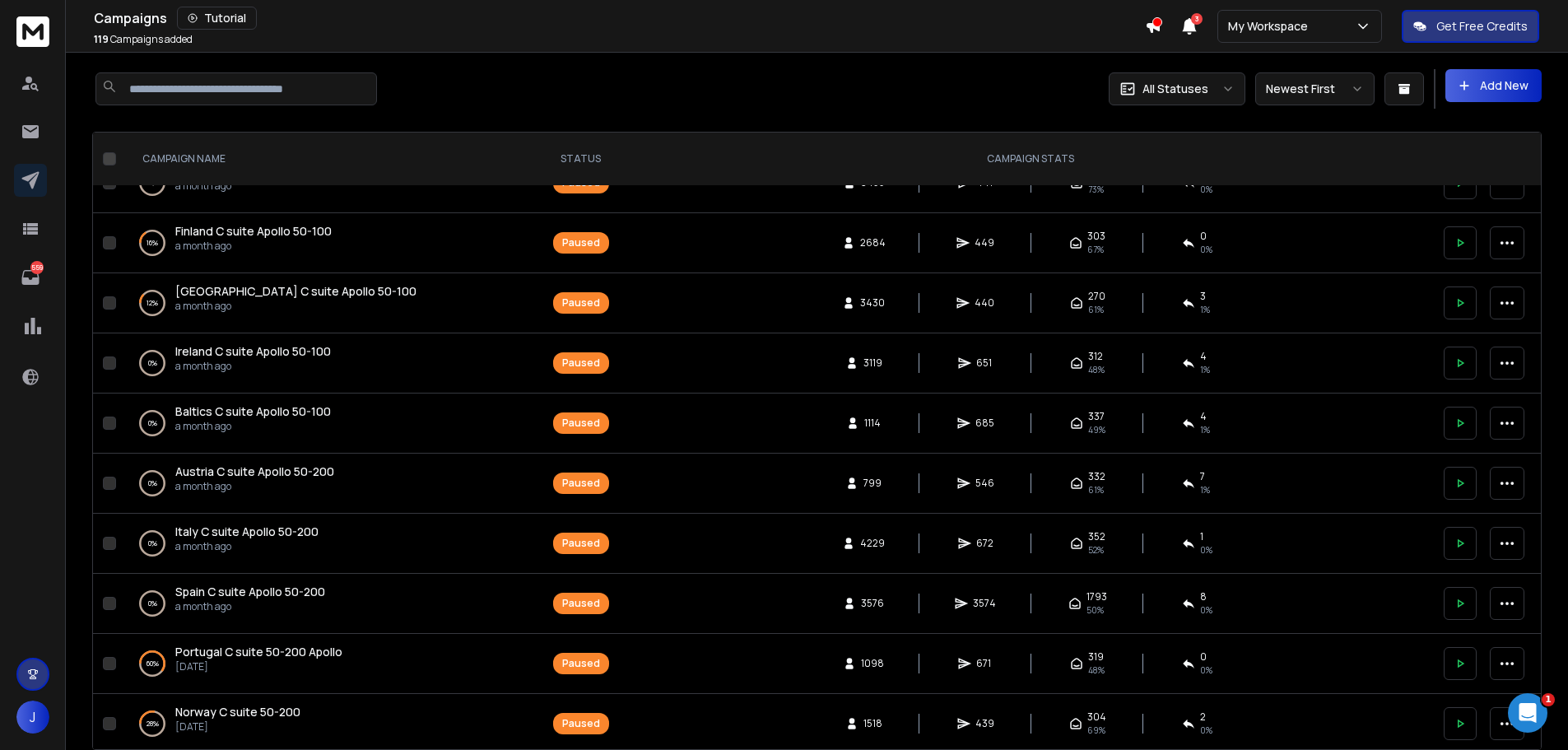
scroll to position [411, 0]
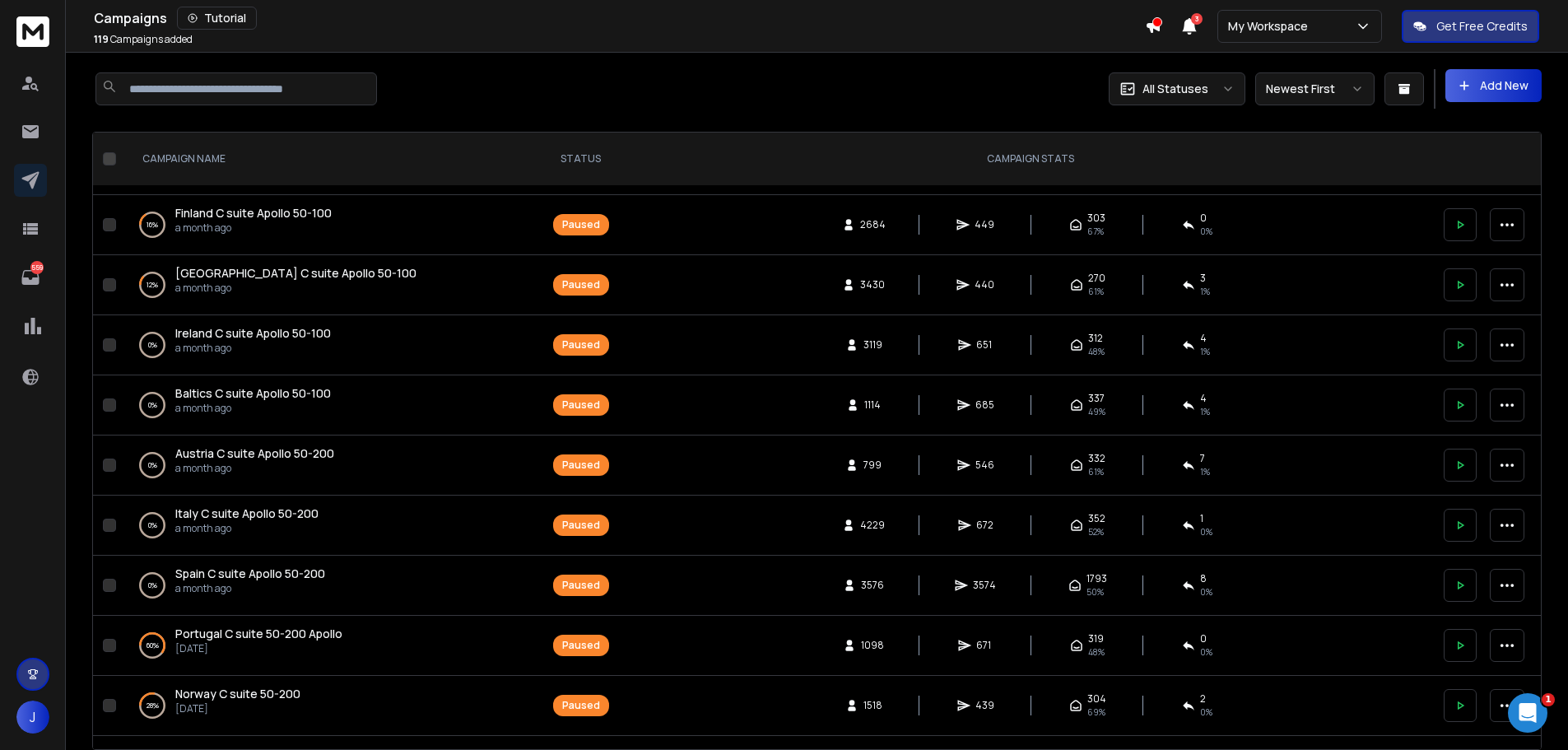
click at [301, 578] on span "Spain C suite Apollo 50-200" at bounding box center [250, 572] width 150 height 15
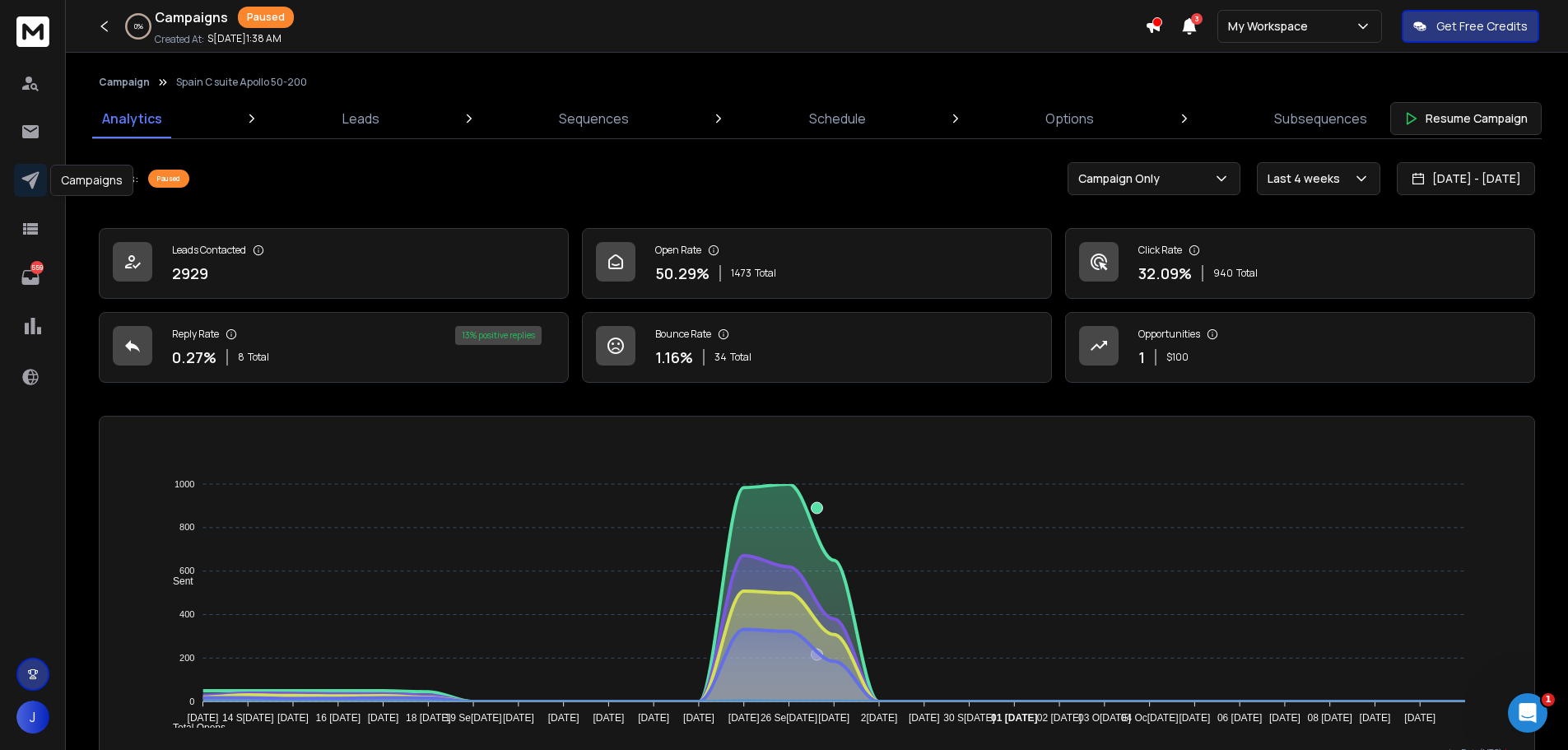
click at [26, 180] on icon at bounding box center [29, 180] width 17 height 17
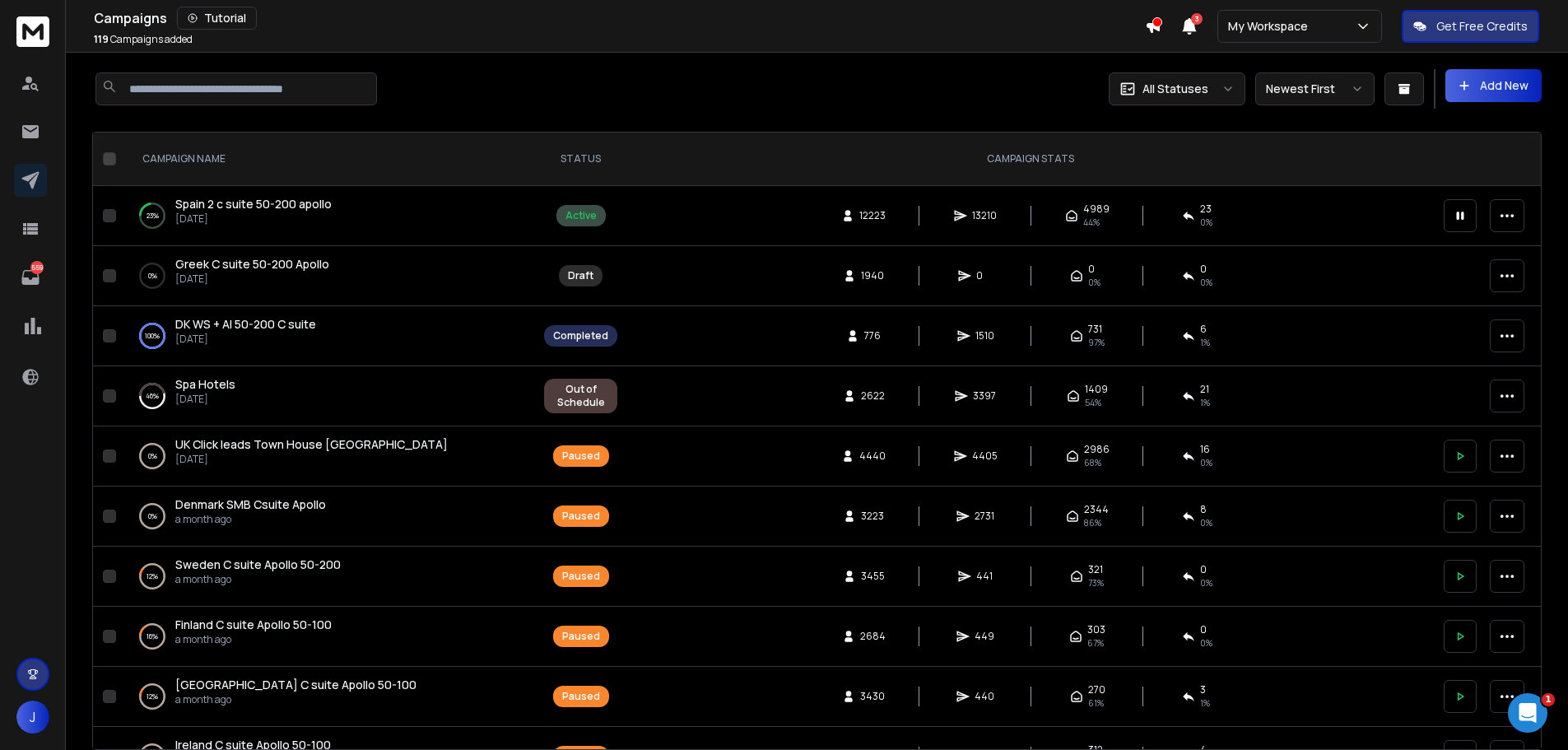
click at [374, 217] on div "23 % [GEOGRAPHIC_DATA] 2 c suite 50-200 apollo [DATE]" at bounding box center [328, 215] width 378 height 39
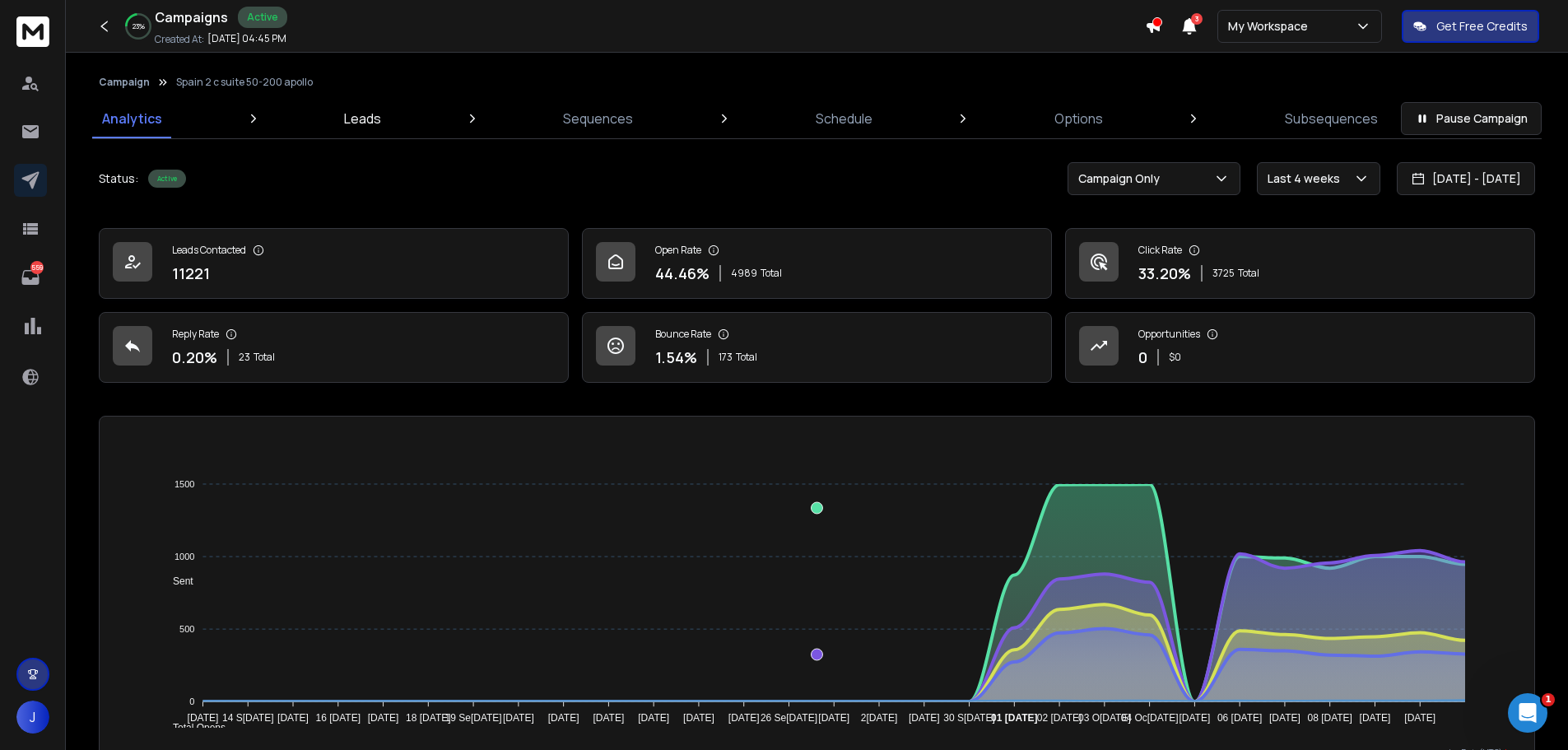
click at [370, 122] on p "Leads" at bounding box center [362, 118] width 37 height 20
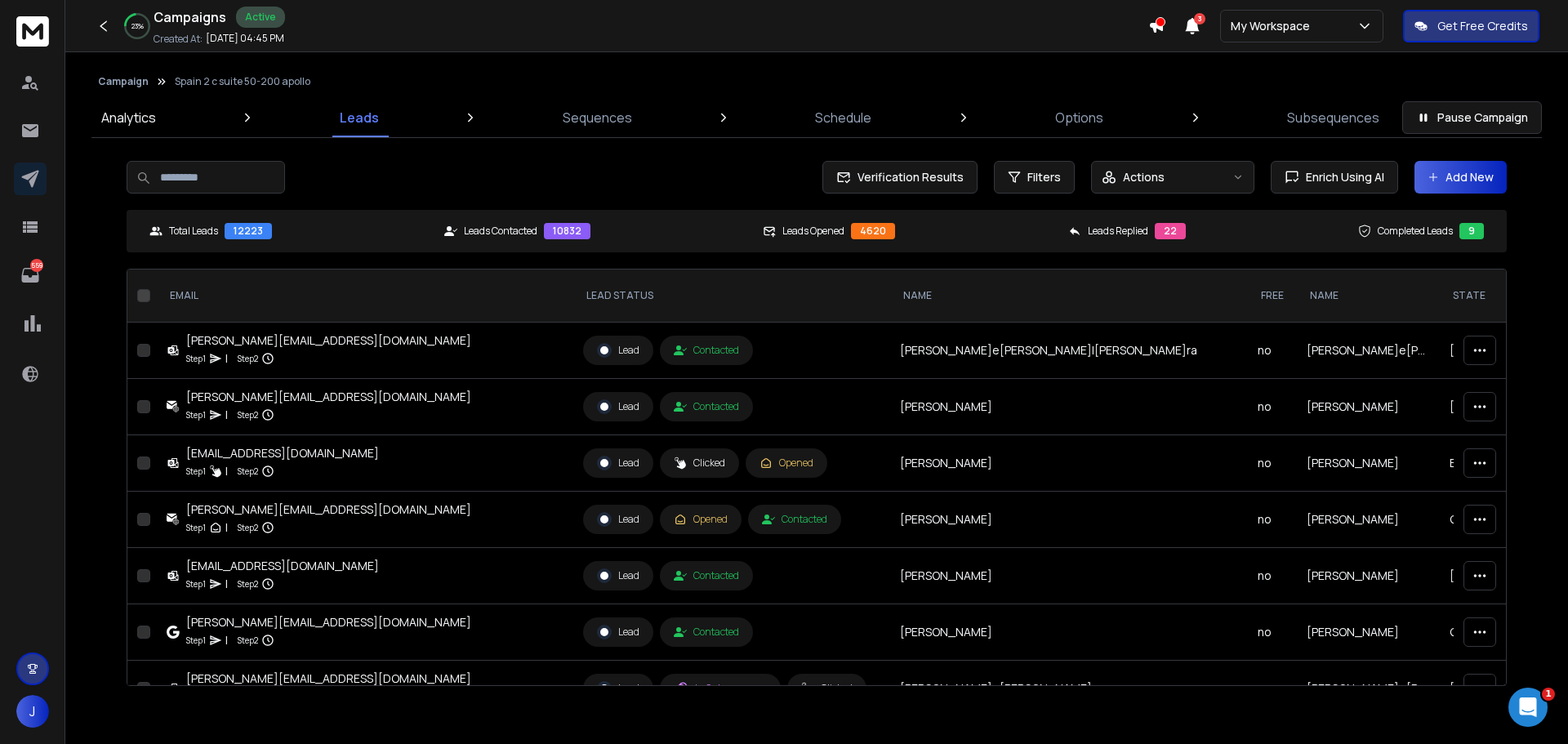
click at [123, 121] on p "Analytics" at bounding box center [128, 118] width 54 height 20
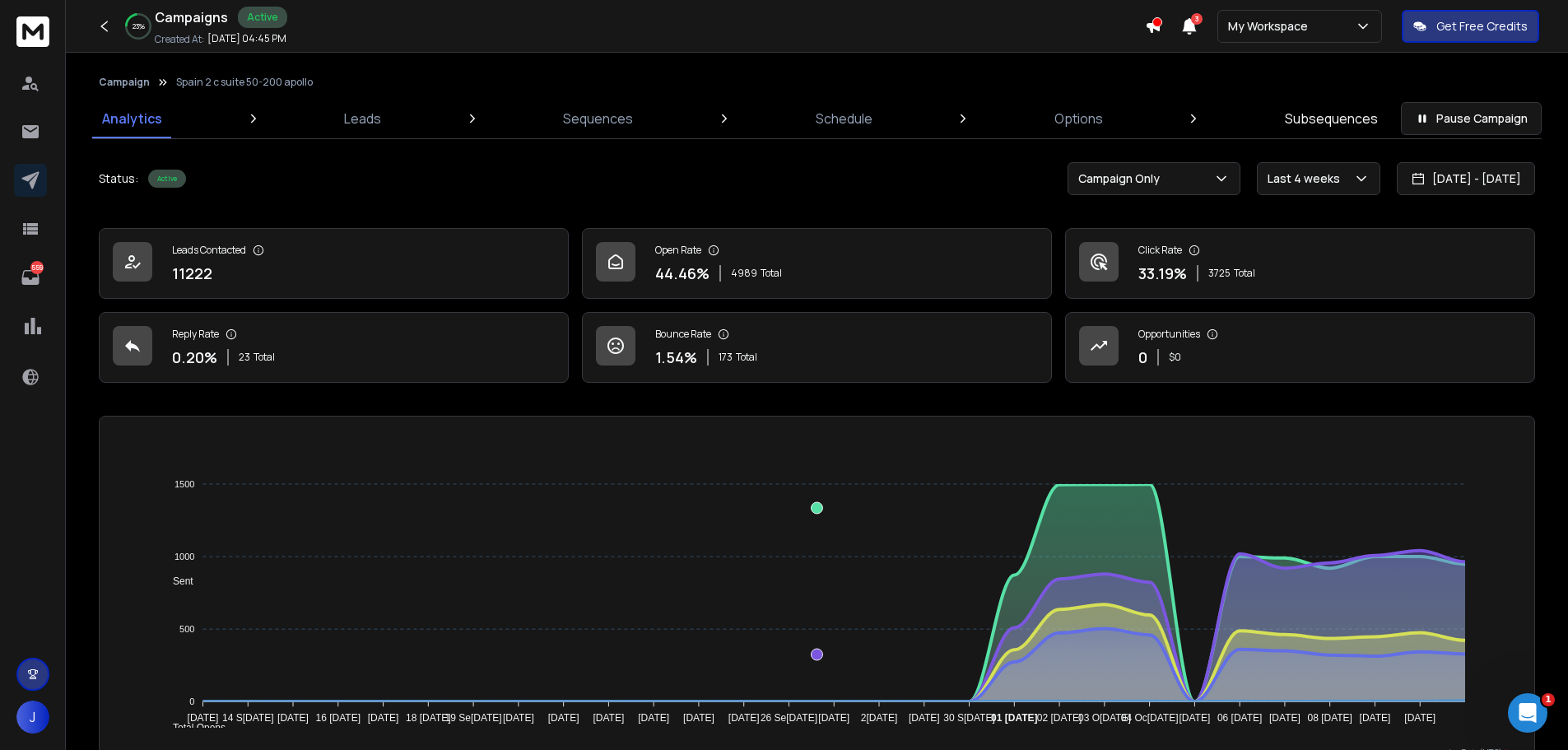
click at [1312, 118] on p "Subsequences" at bounding box center [1331, 118] width 93 height 20
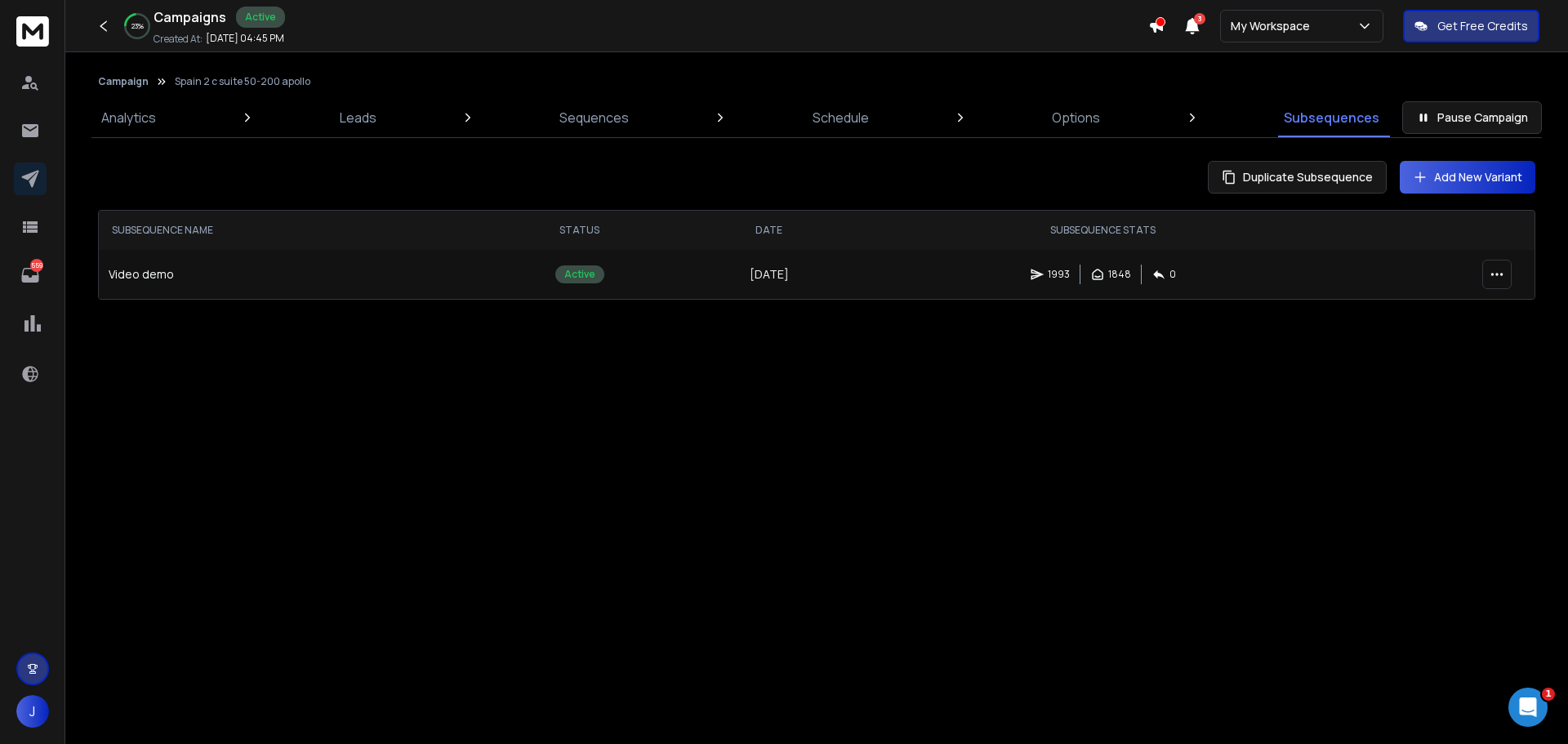
click at [145, 278] on td "Video demo" at bounding box center [288, 274] width 379 height 49
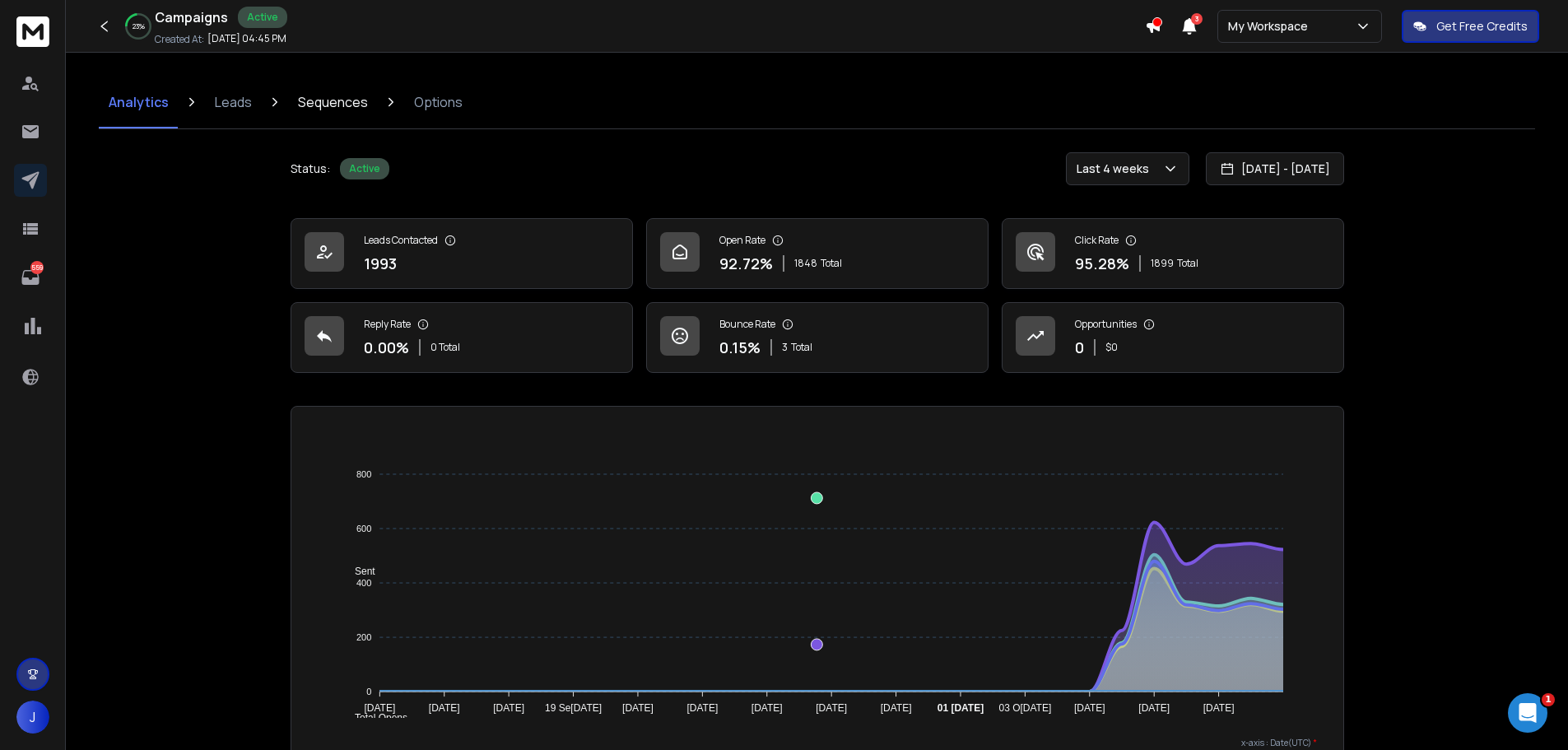
click at [301, 101] on p "Sequences" at bounding box center [333, 102] width 70 height 20
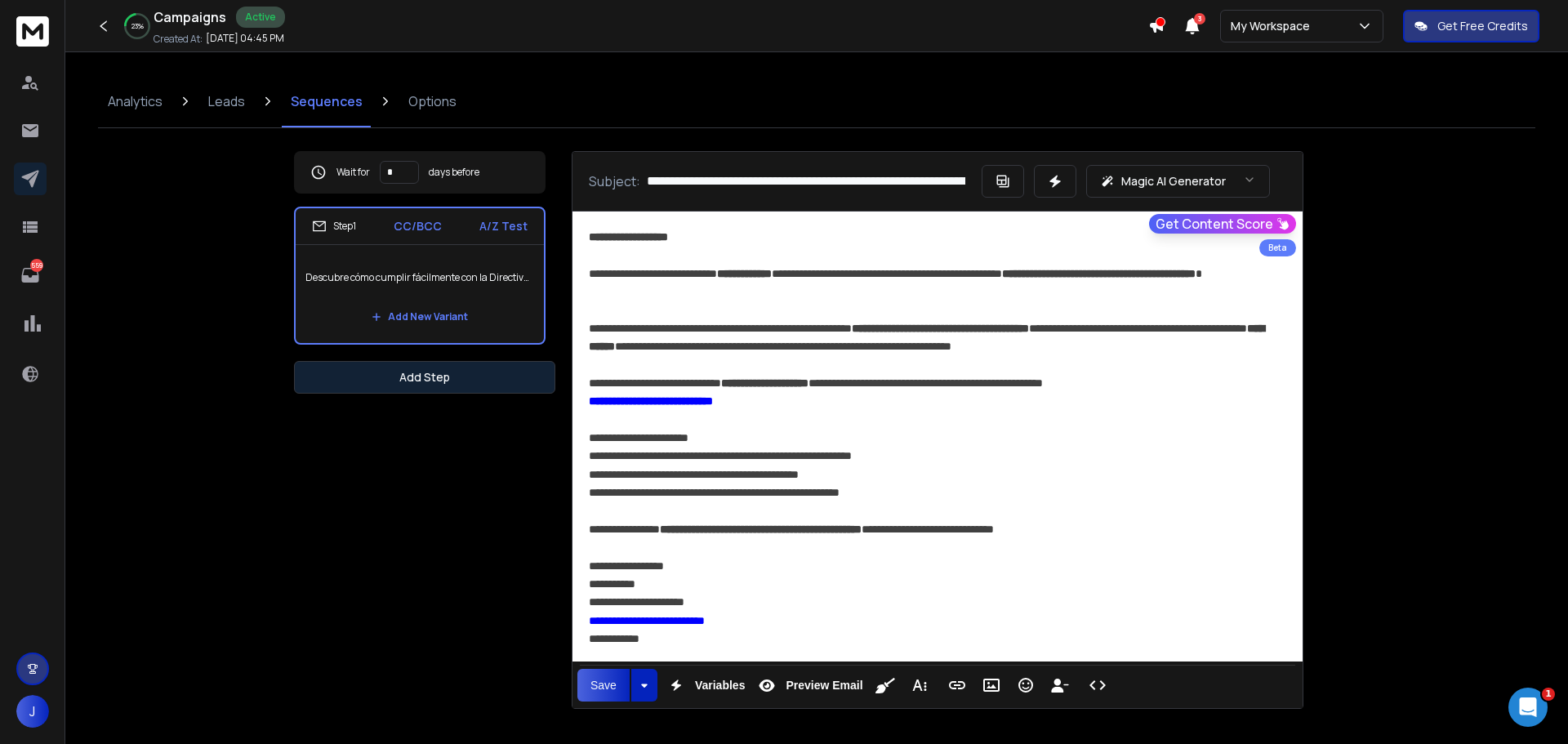
click at [442, 373] on button "Add Step" at bounding box center [424, 377] width 261 height 33
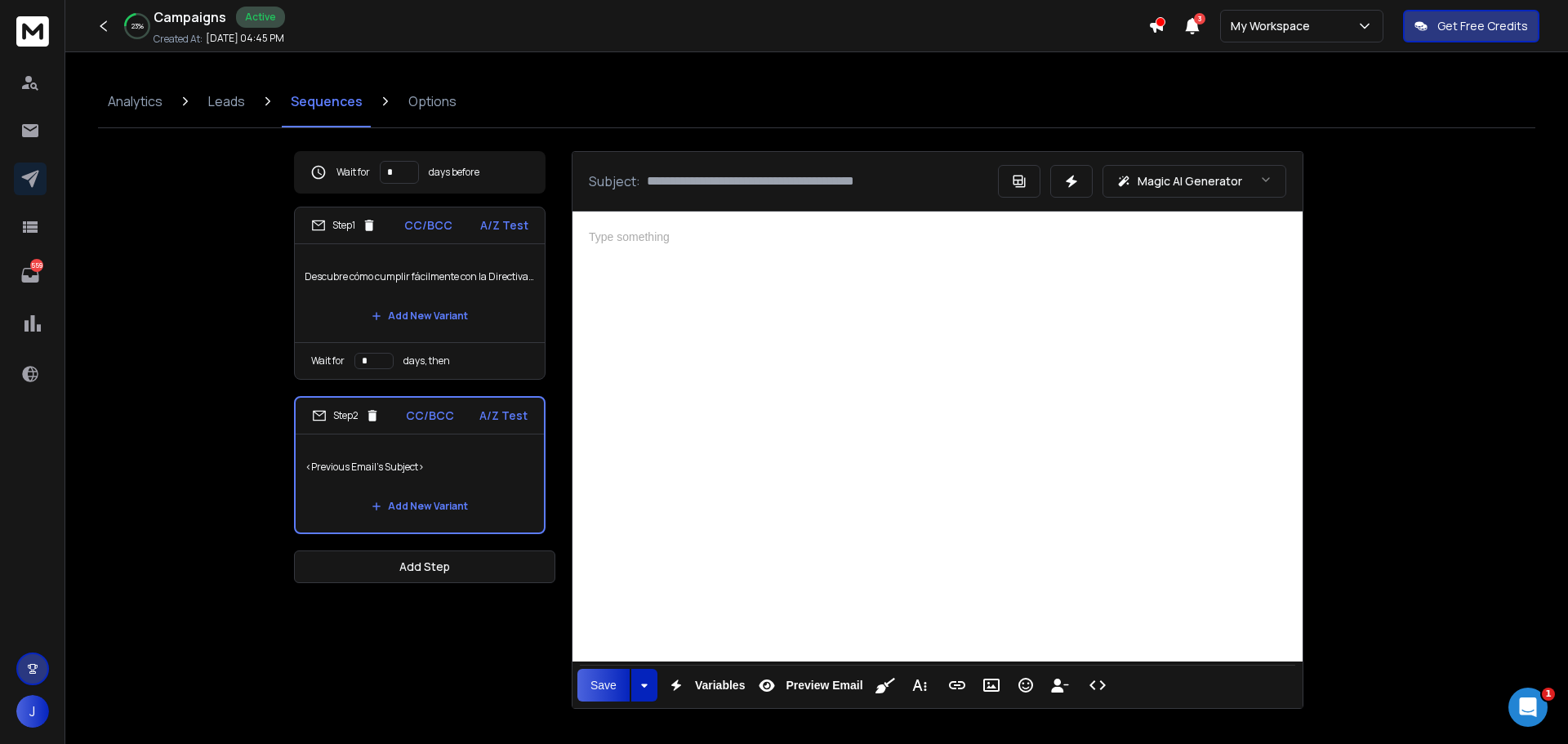
click at [376, 362] on input "*" at bounding box center [373, 361] width 39 height 16
type input "**********"
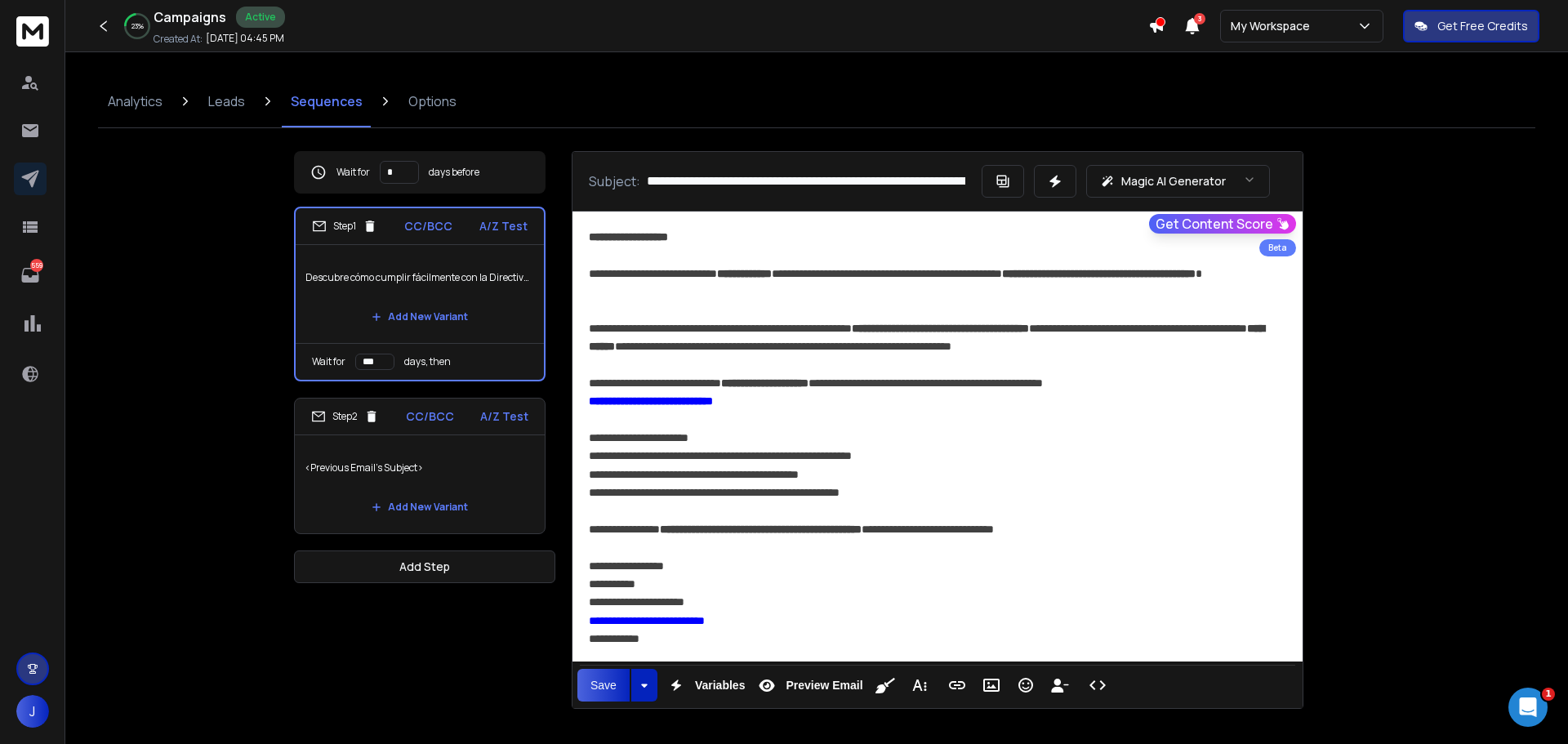
click at [200, 408] on div "**********" at bounding box center [816, 429] width 1437 height 570
click at [205, 355] on div "**********" at bounding box center [816, 429] width 1437 height 570
drag, startPoint x: 387, startPoint y: 356, endPoint x: 353, endPoint y: 355, distance: 34.0
click at [353, 355] on div "Wait for *** days, then" at bounding box center [420, 361] width 248 height 37
type input "***"
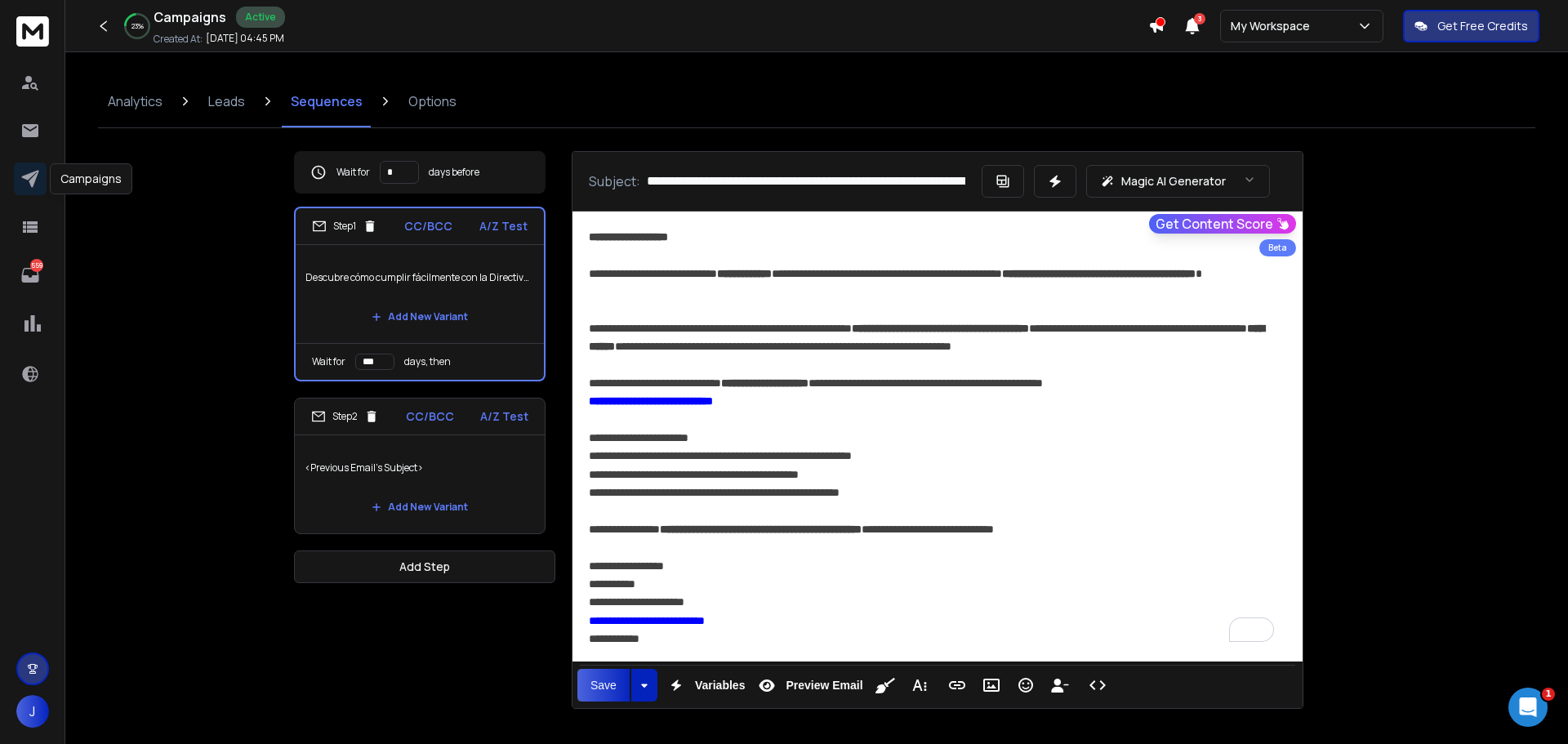
click at [31, 174] on icon at bounding box center [29, 179] width 17 height 17
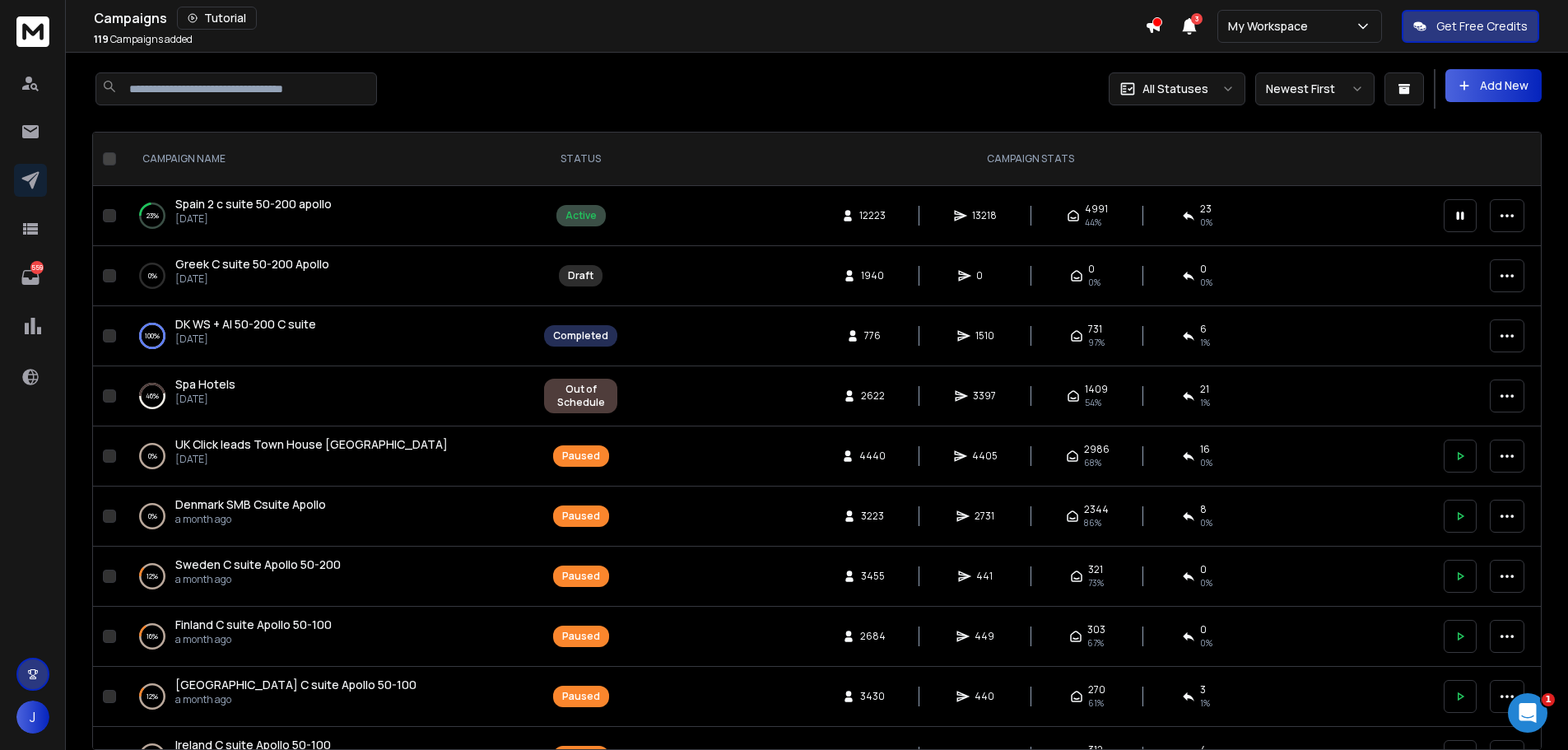
click at [209, 386] on span "Spa Hotels" at bounding box center [205, 384] width 60 height 15
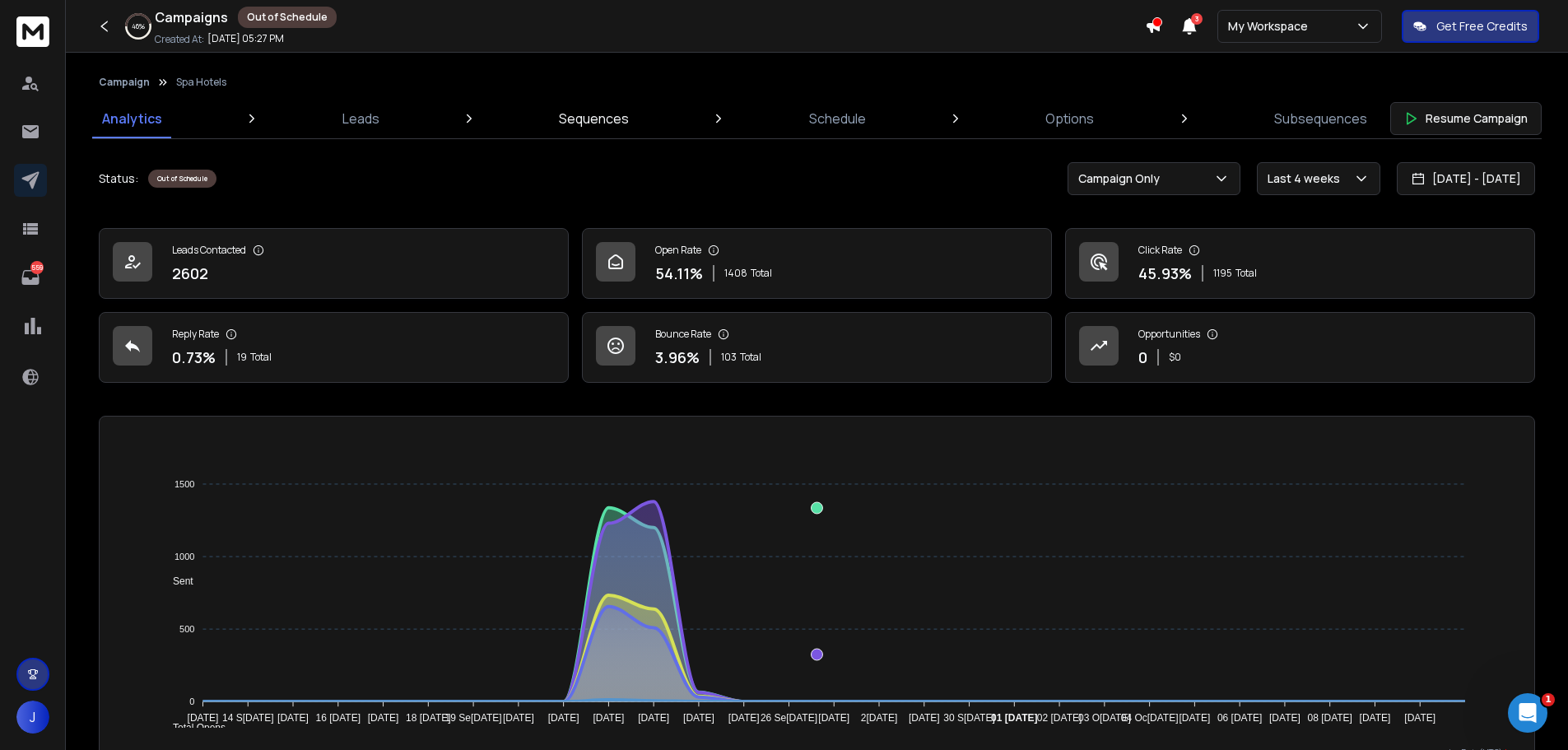
click at [603, 123] on p "Sequences" at bounding box center [593, 118] width 70 height 20
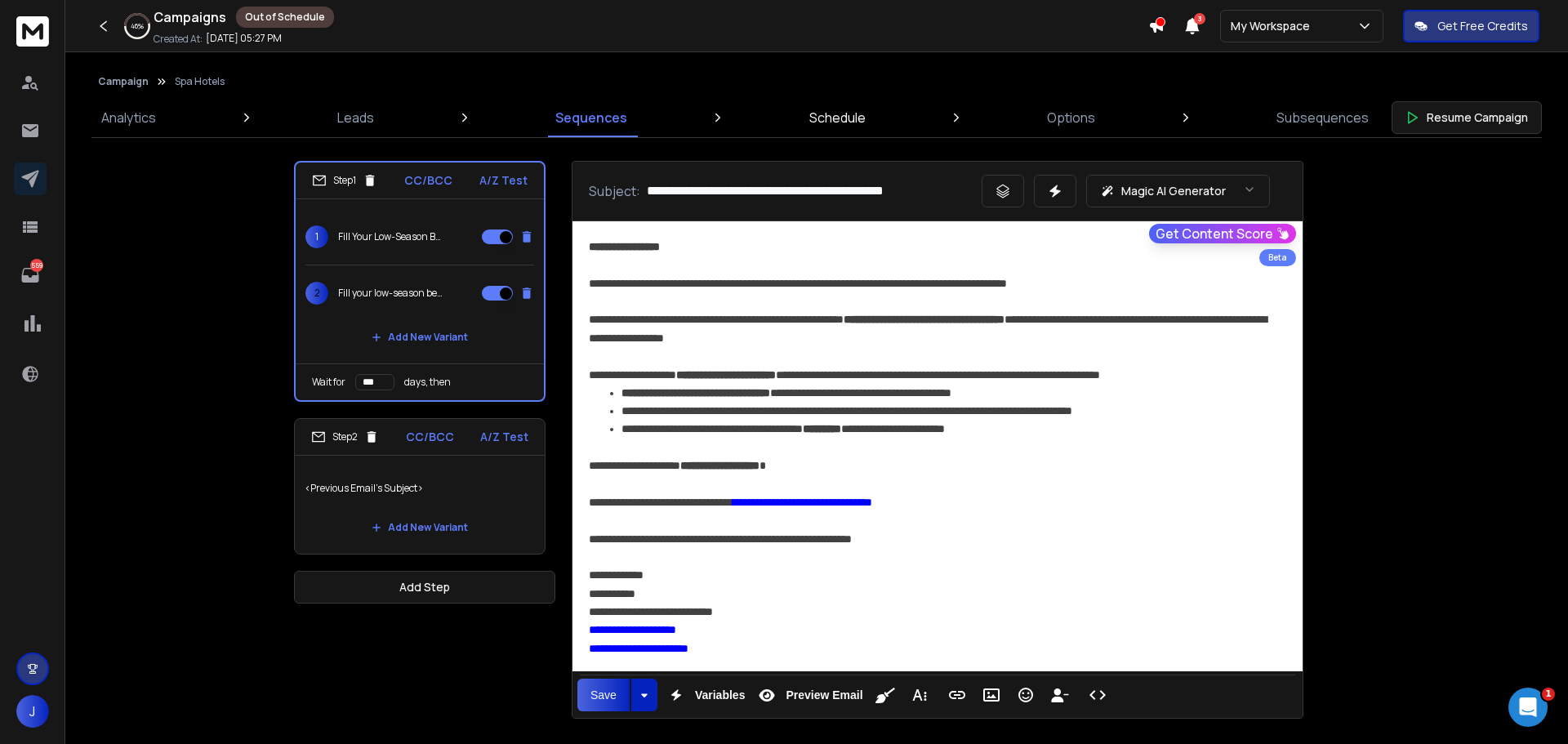
click at [820, 112] on p "Schedule" at bounding box center [837, 118] width 56 height 20
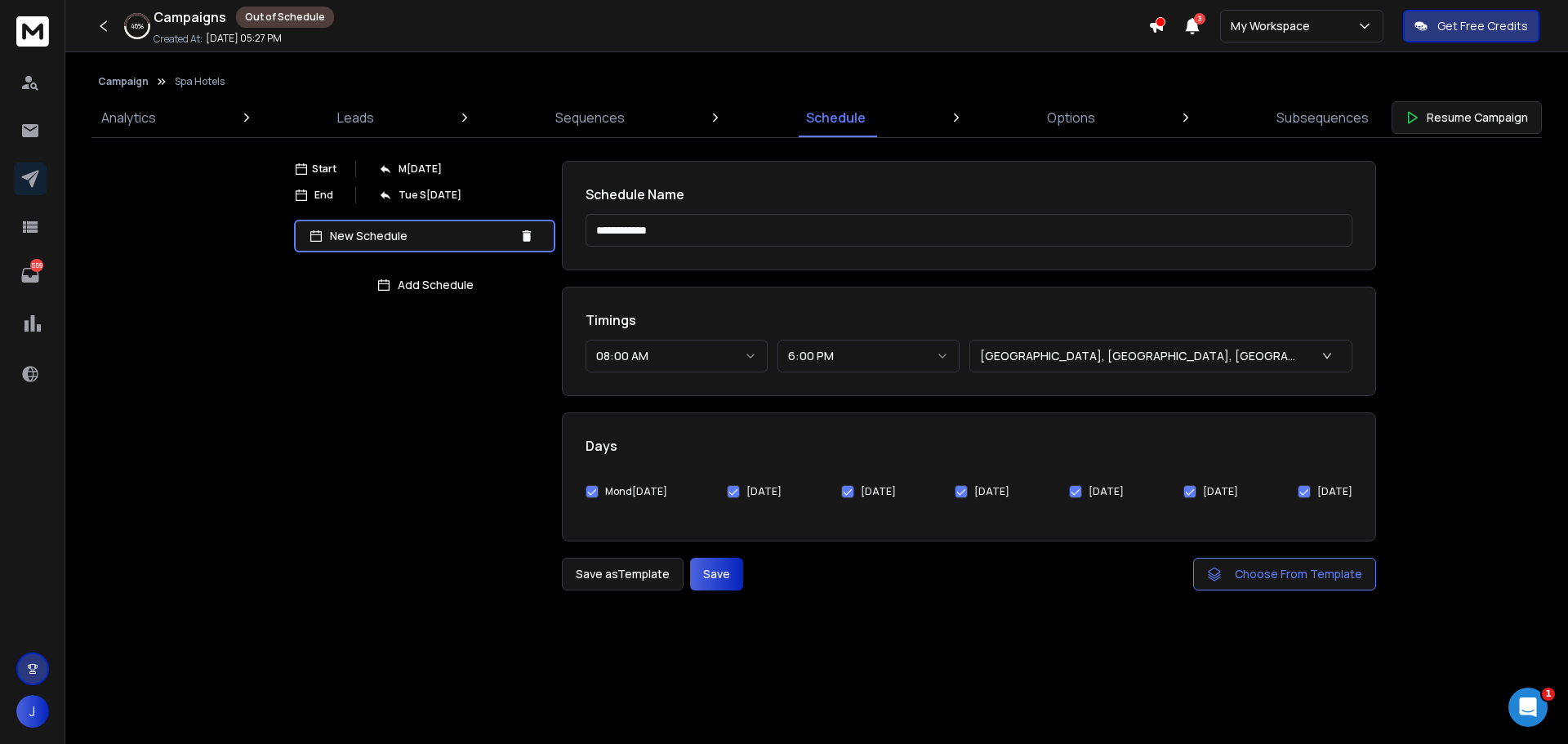
click at [437, 198] on p "Tue S[DATE]" at bounding box center [430, 195] width 63 height 13
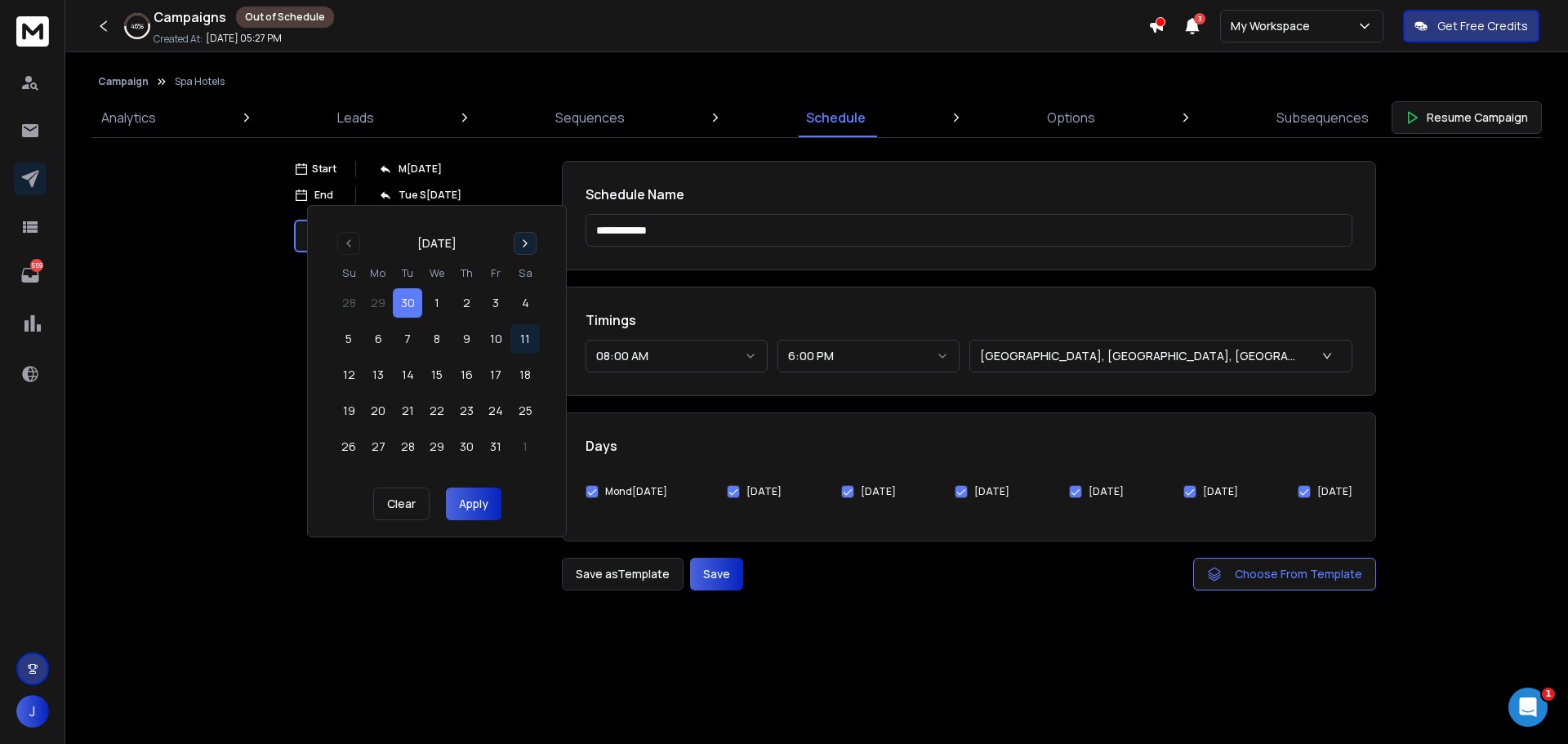
click at [525, 238] on icon "Go to next month" at bounding box center [524, 243] width 13 height 13
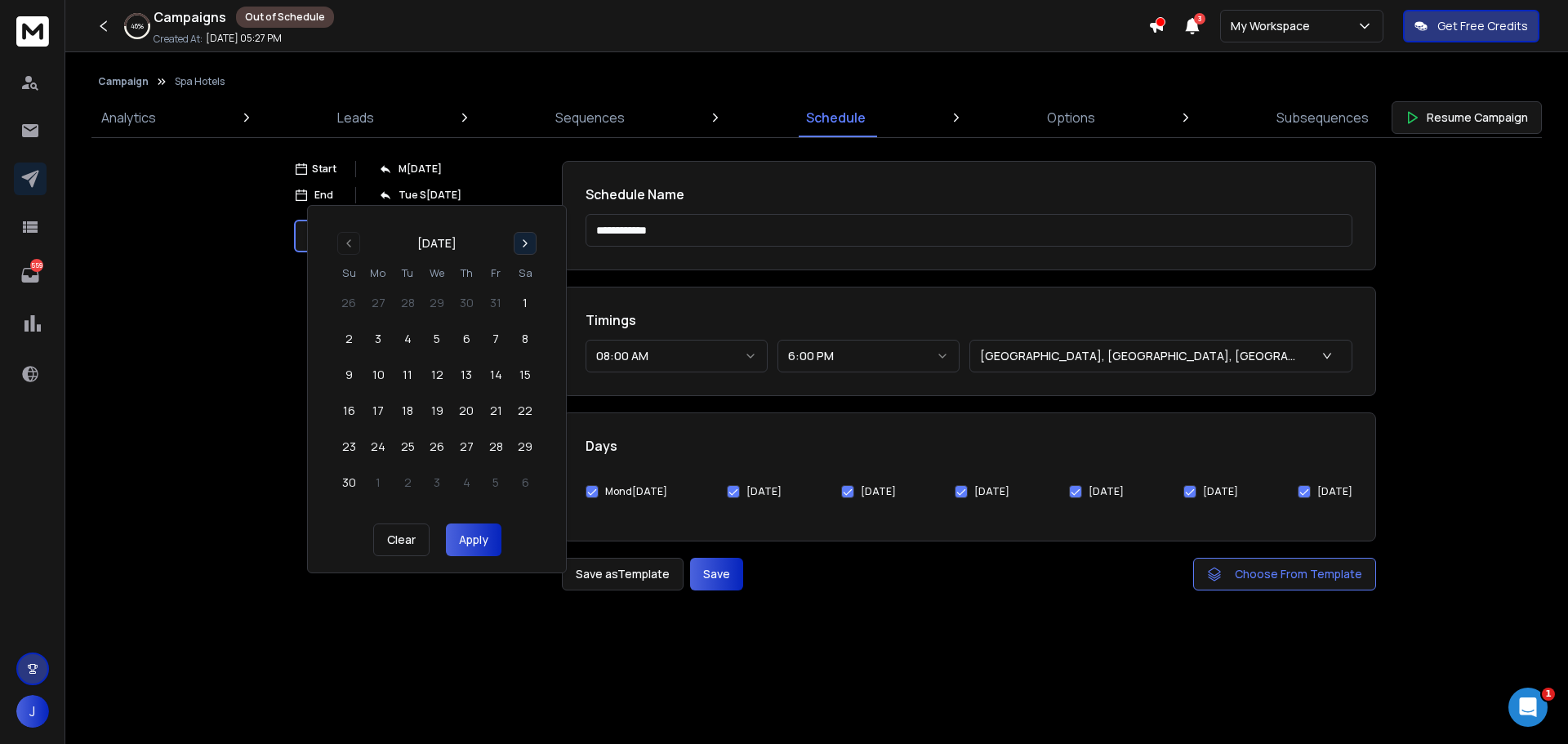
click at [525, 238] on icon "Go to next month" at bounding box center [524, 243] width 13 height 13
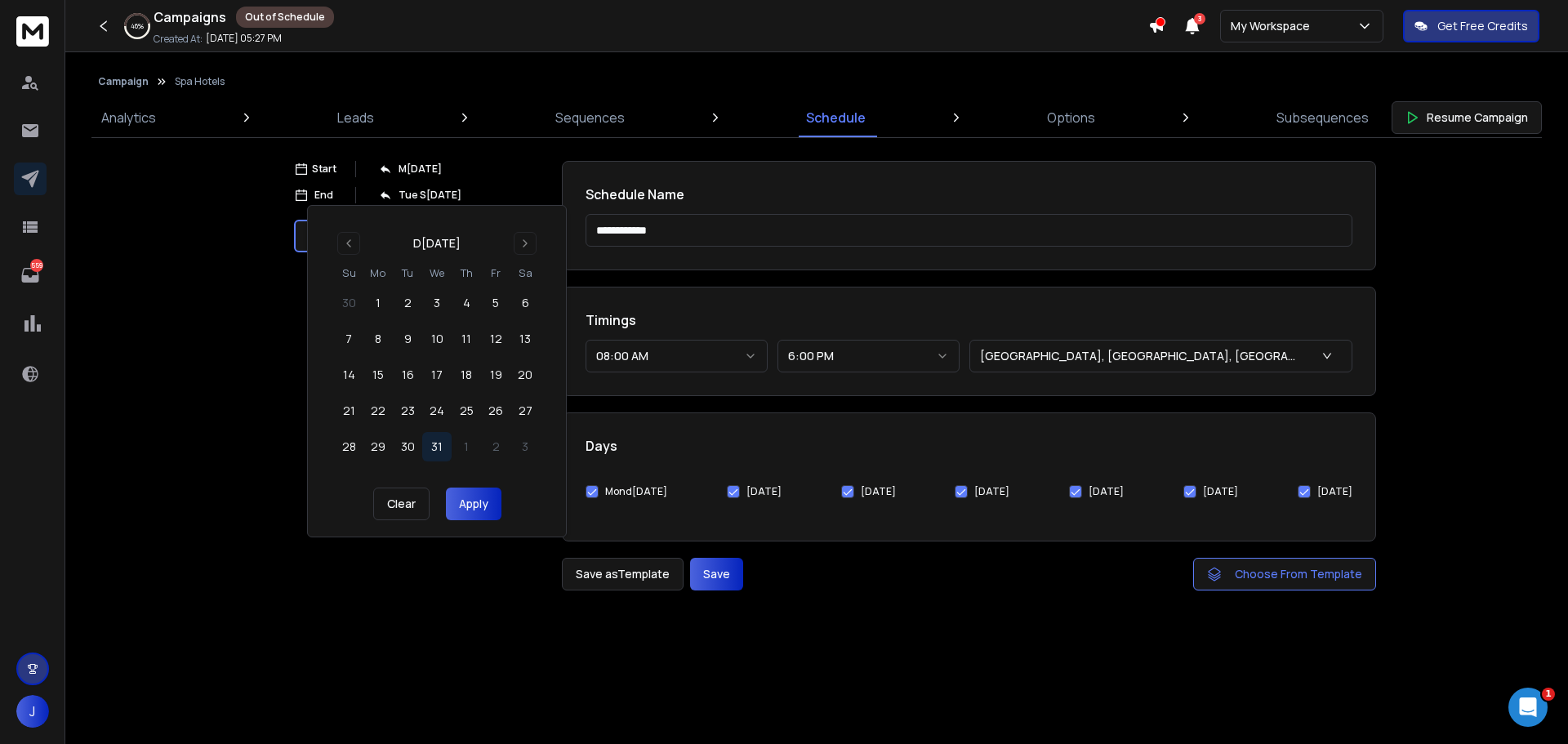
click at [443, 441] on button "31" at bounding box center [437, 447] width 30 height 30
click at [484, 502] on button "Apply" at bounding box center [473, 504] width 55 height 33
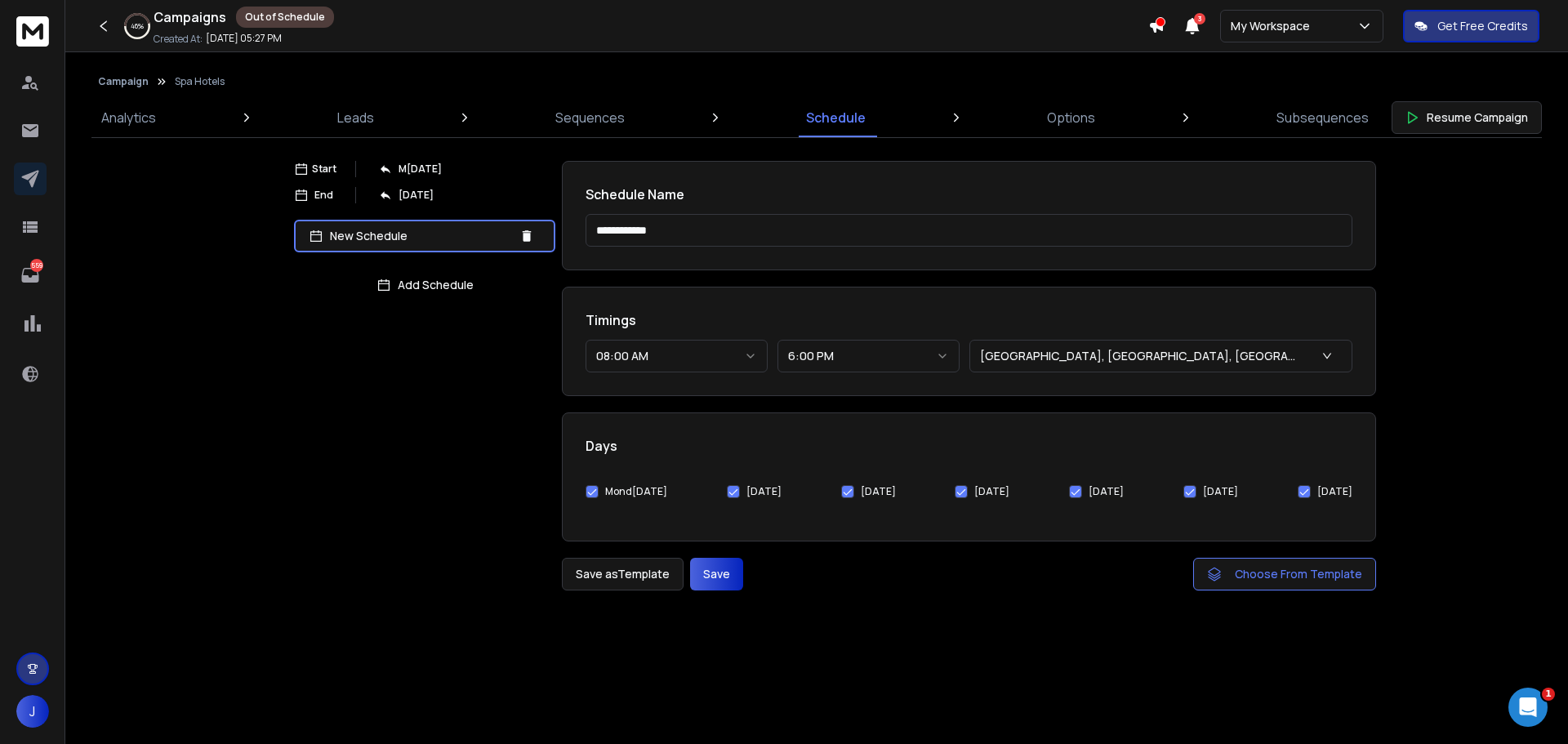
click at [722, 572] on button "Save" at bounding box center [716, 574] width 53 height 33
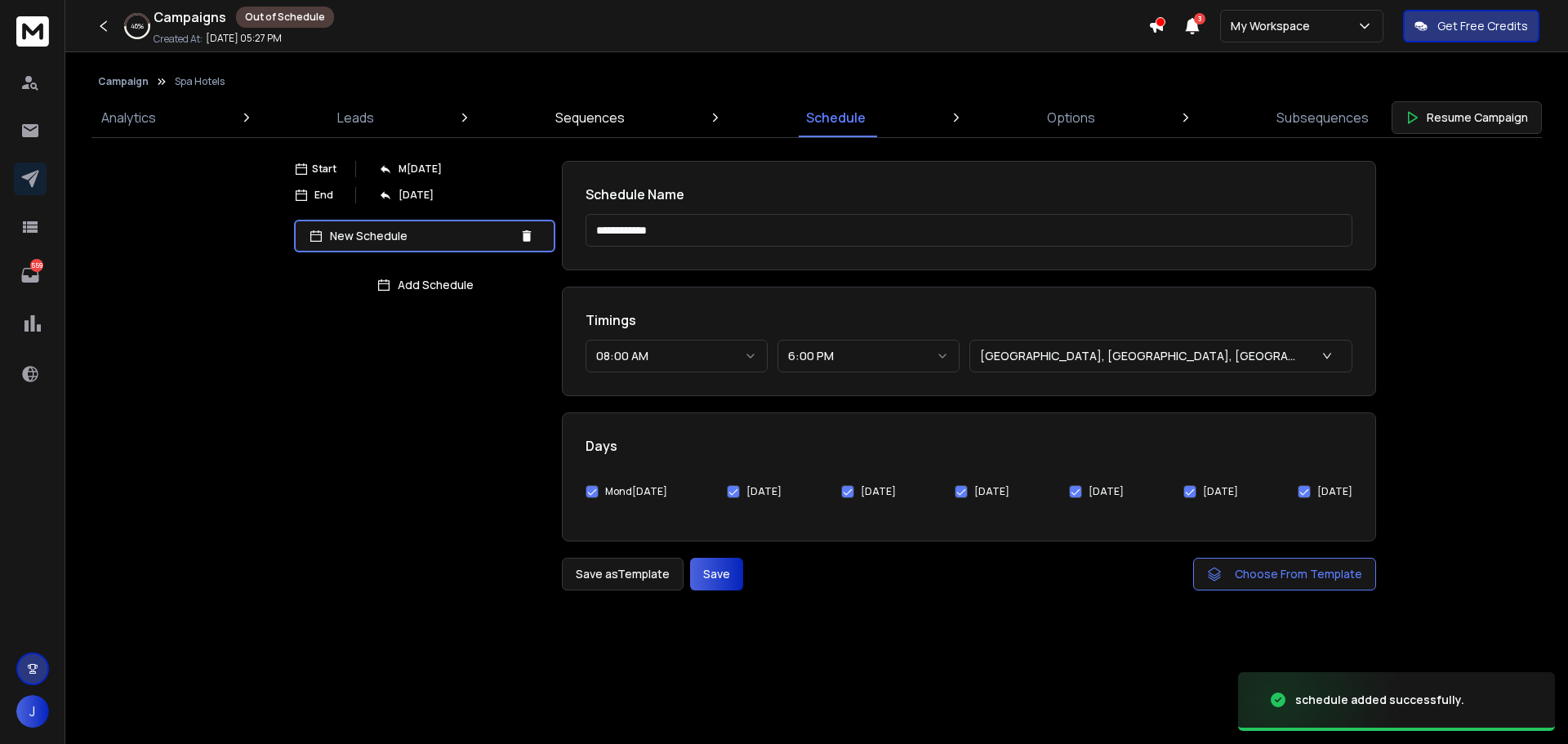
click at [592, 119] on p "Sequences" at bounding box center [590, 118] width 70 height 20
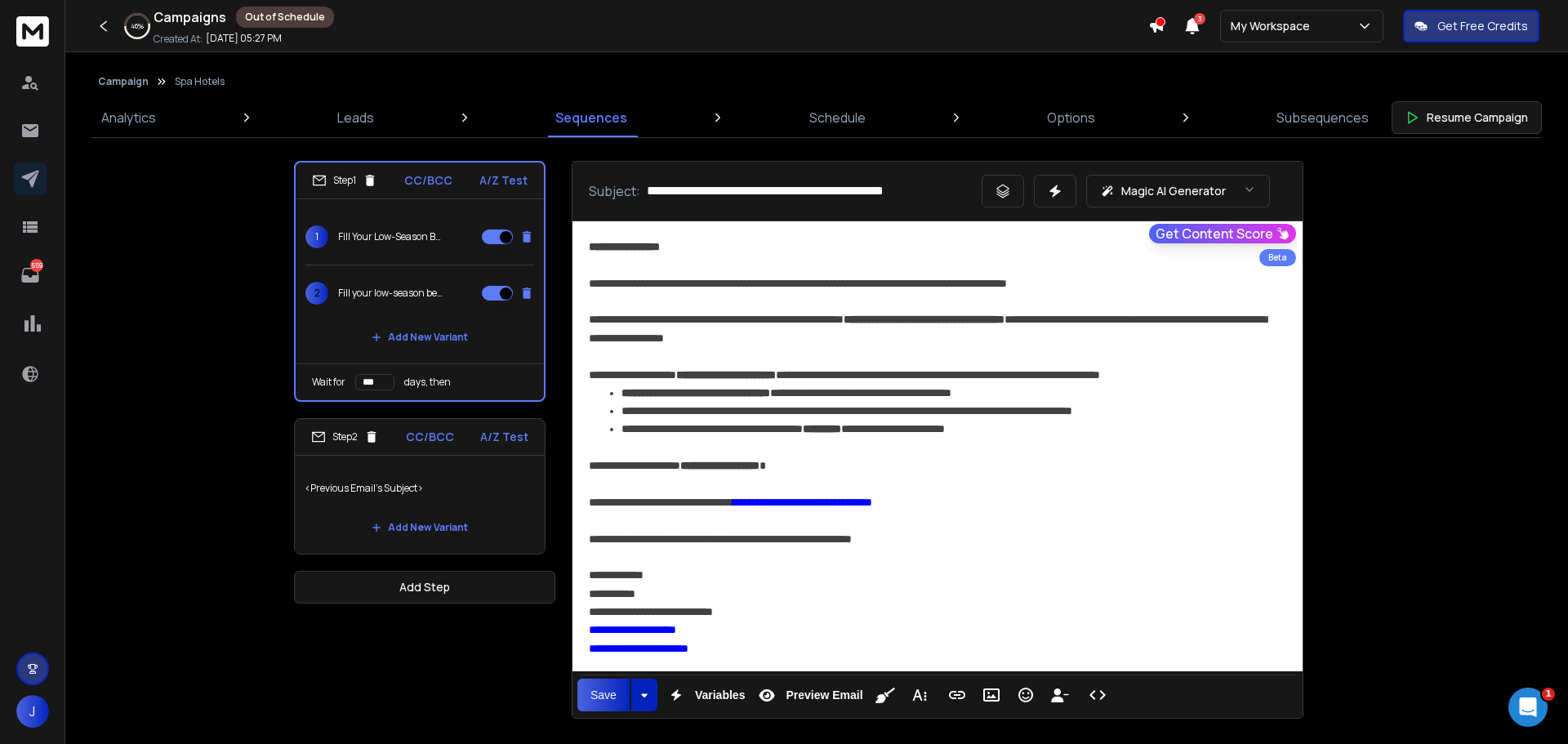
drag, startPoint x: 386, startPoint y: 387, endPoint x: 355, endPoint y: 382, distance: 31.4
click at [355, 382] on div "Wait for *** days, then" at bounding box center [420, 381] width 248 height 37
type input "***"
click at [190, 314] on div "**********" at bounding box center [817, 439] width 1450 height 570
click at [346, 114] on p "Leads" at bounding box center [355, 118] width 37 height 20
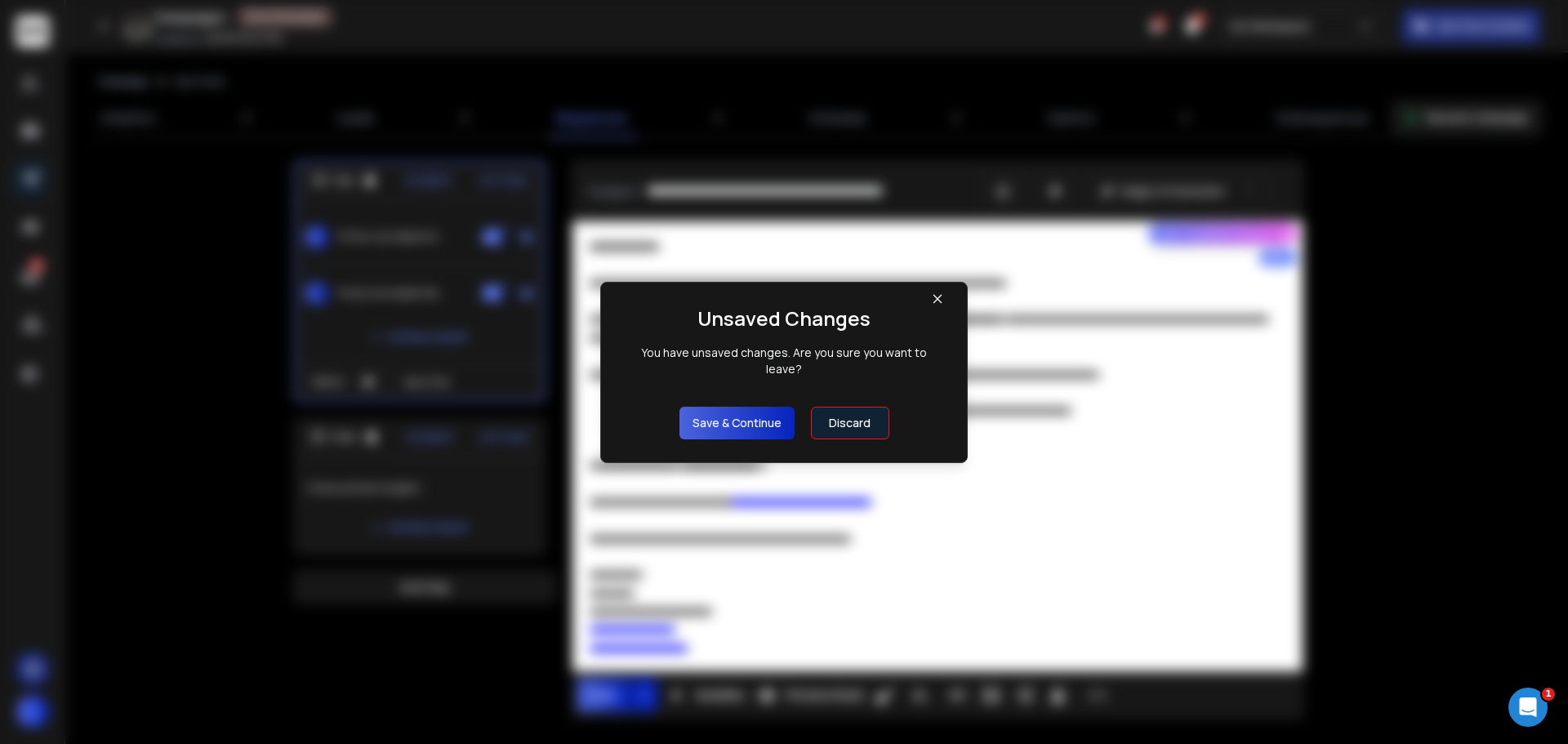
click at [760, 421] on button "Save & Continue" at bounding box center [736, 423] width 115 height 33
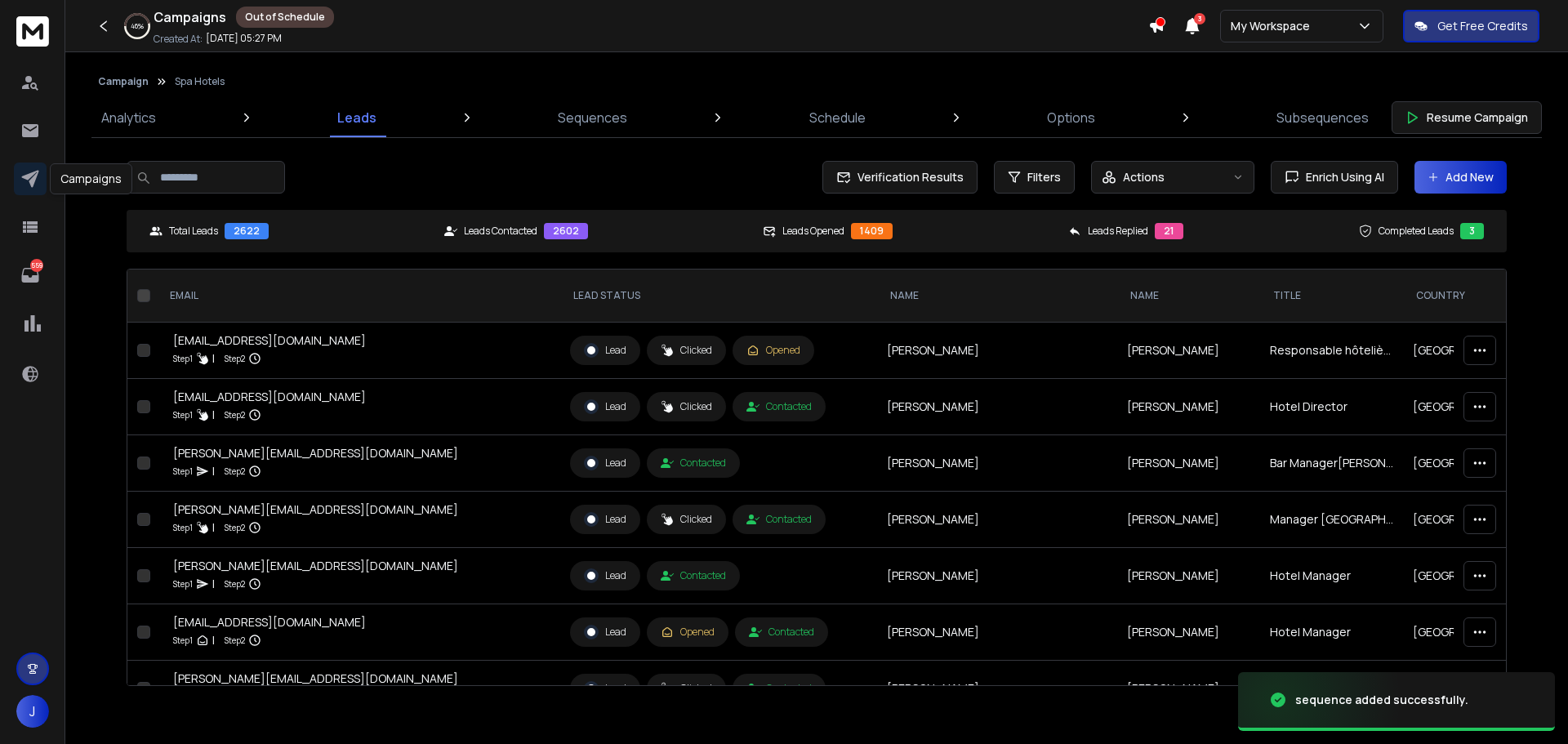
click at [29, 173] on icon at bounding box center [31, 179] width 20 height 20
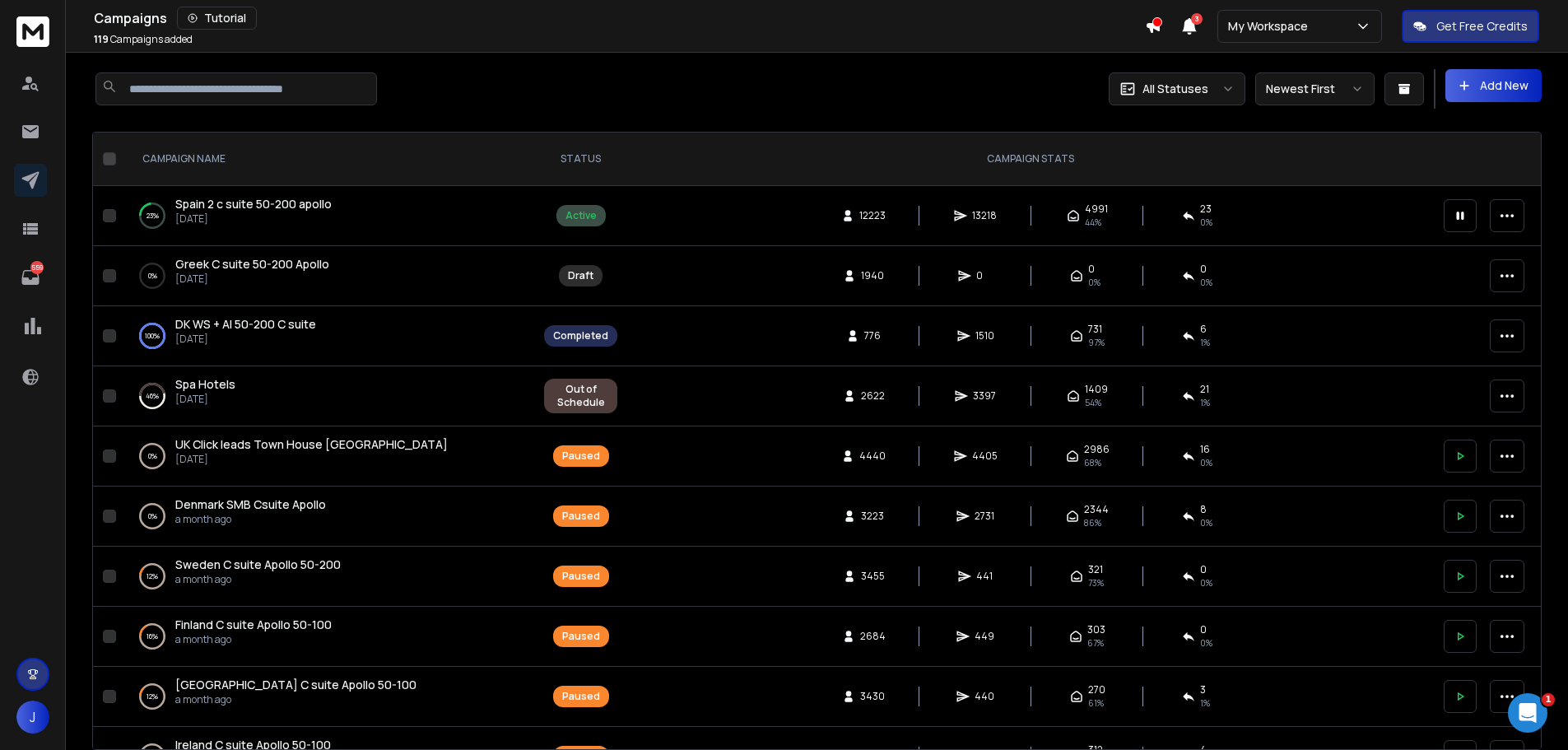
click at [275, 203] on span "Spain 2 c suite 50-200 apollo" at bounding box center [253, 203] width 157 height 15
